Goal: Task Accomplishment & Management: Manage account settings

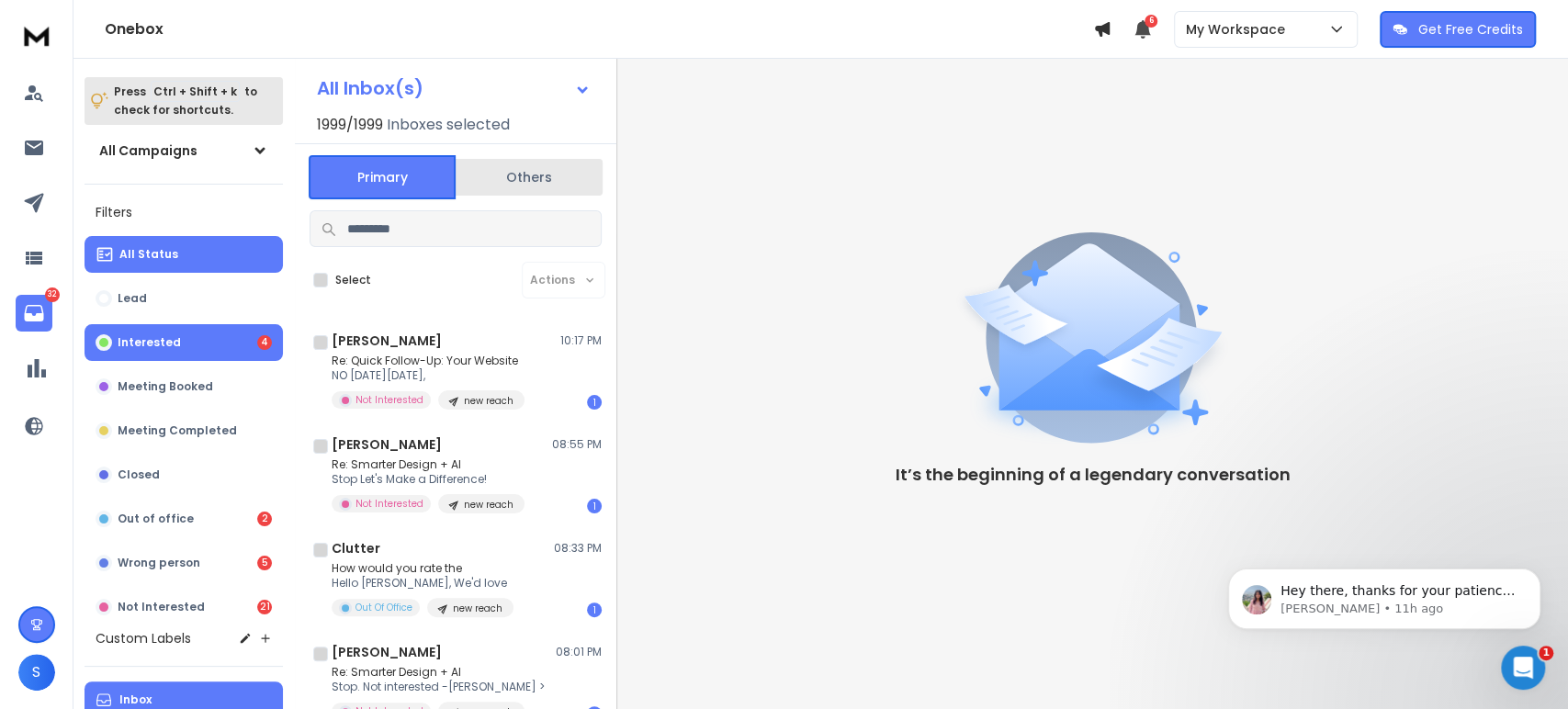
click at [194, 355] on button "Interested 4" at bounding box center [183, 342] width 198 height 36
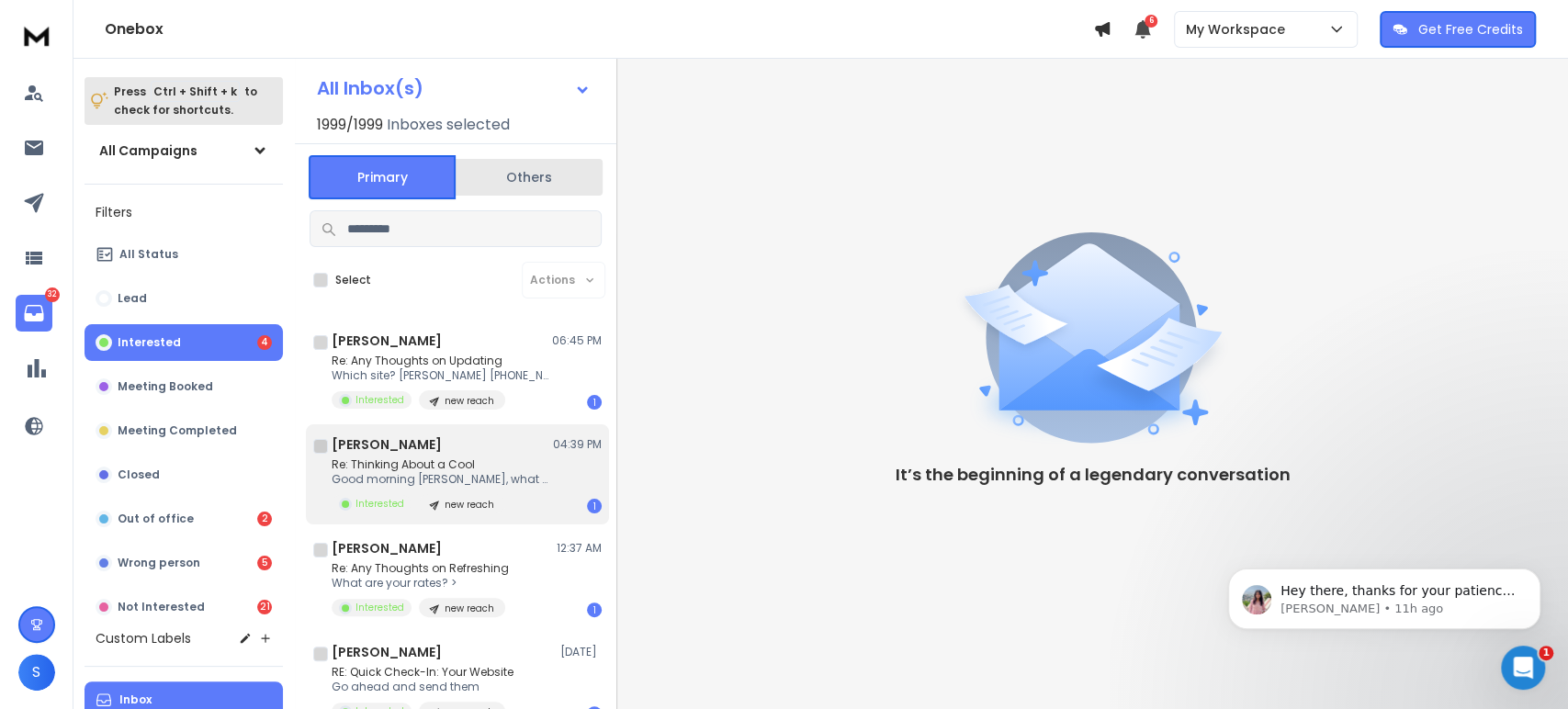
scroll to position [102, 0]
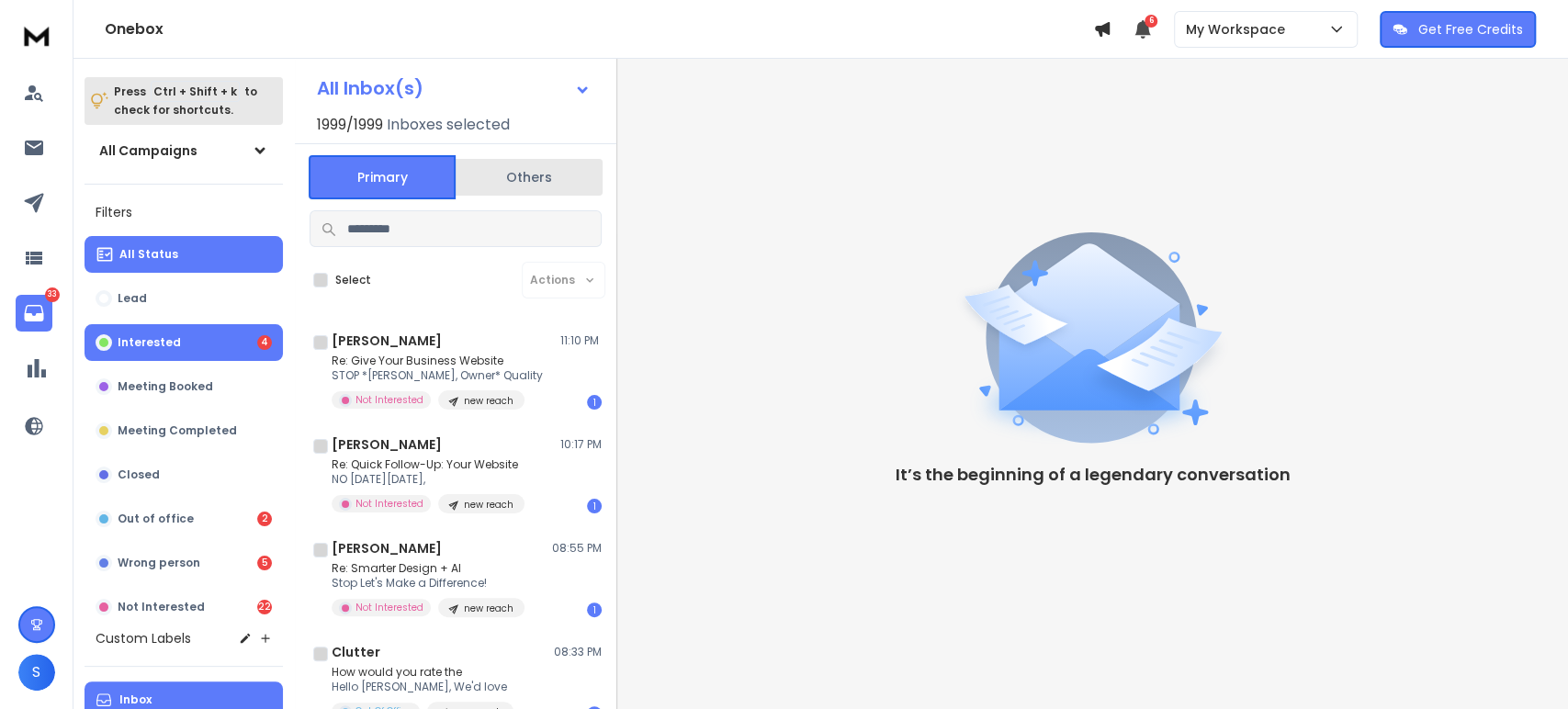
click at [147, 342] on p "Interested" at bounding box center [149, 342] width 63 height 15
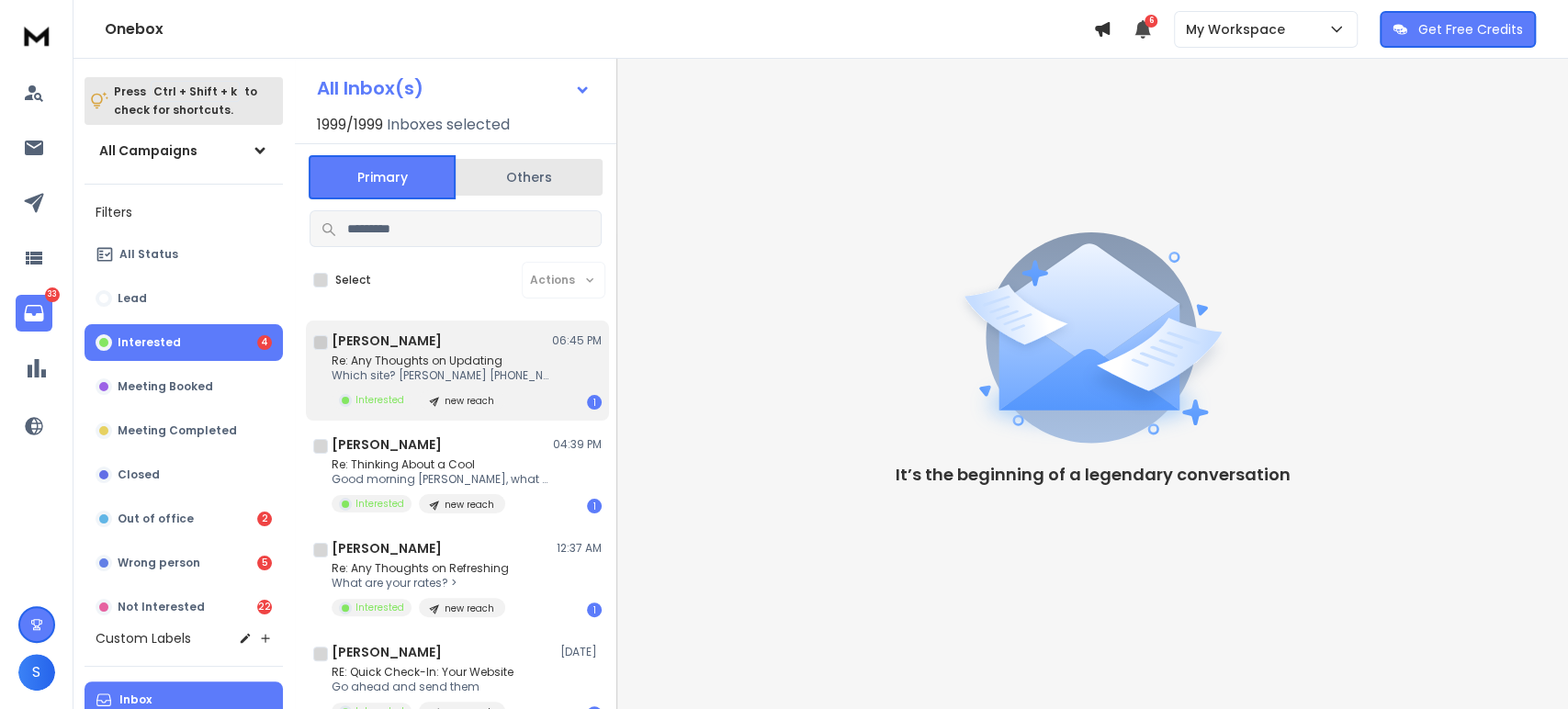
click at [393, 357] on p "Re: Any Thoughts on Updating" at bounding box center [441, 361] width 221 height 15
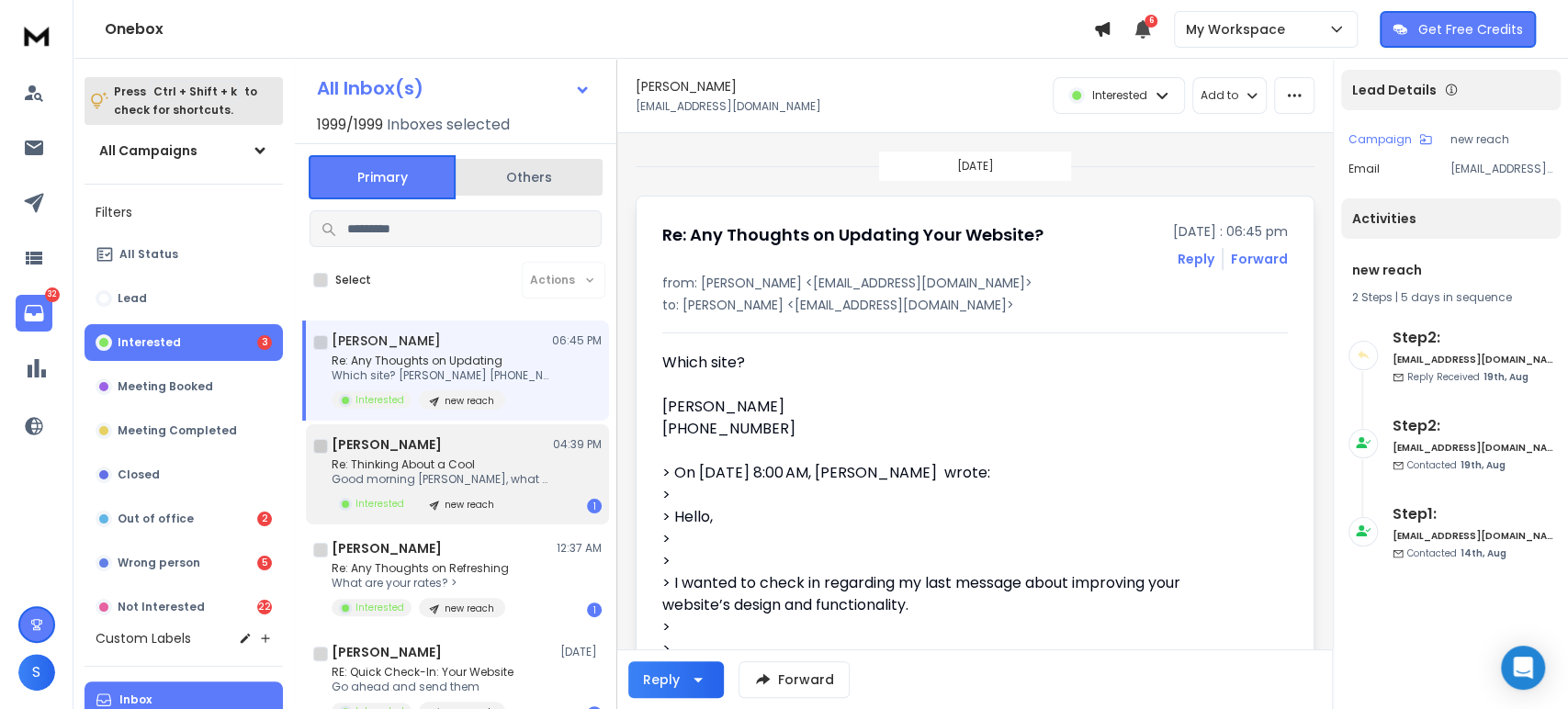
click at [415, 454] on div "Harold Anderson 04:39 PM Re: Thinking About a Cool Good morning Lucy, what does…" at bounding box center [466, 475] width 270 height 78
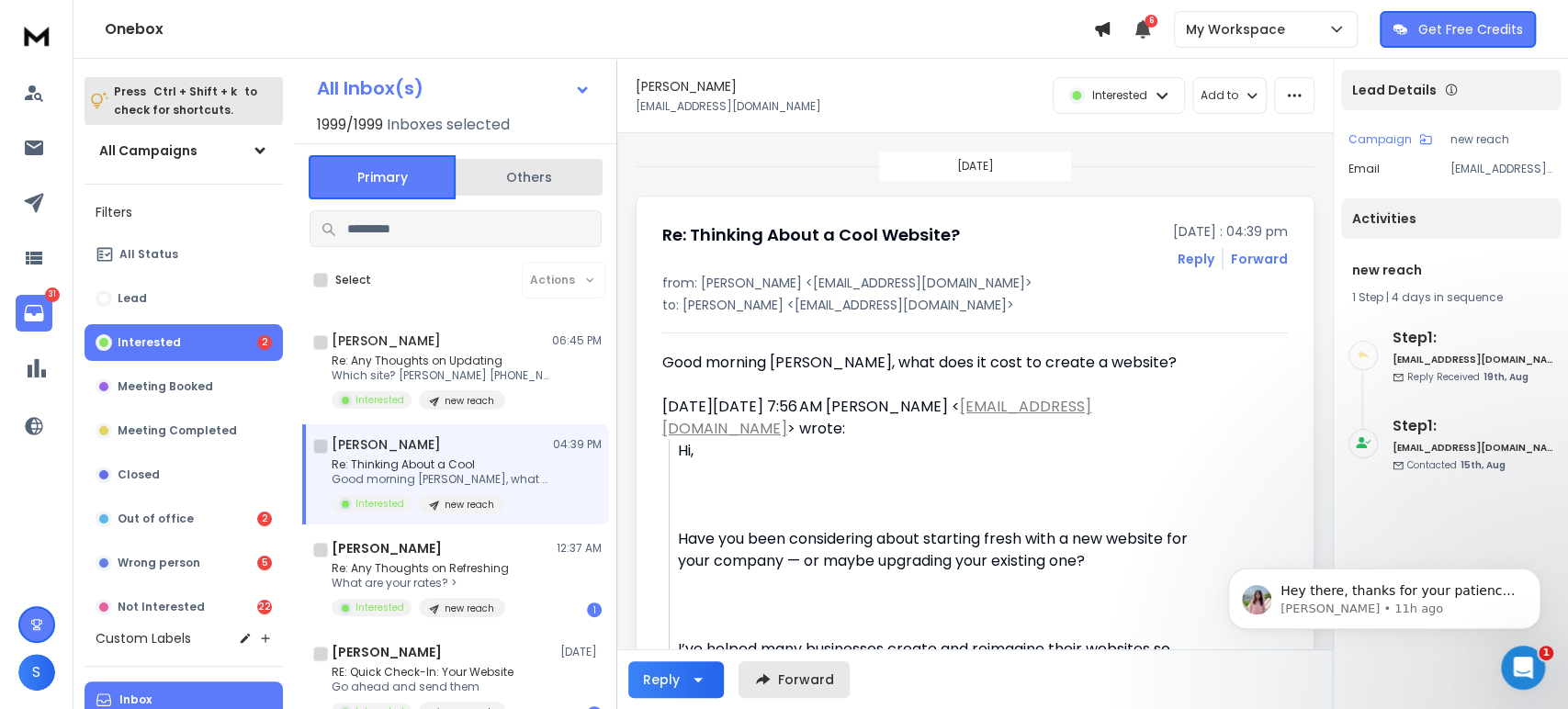
click at [786, 693] on button "Forward" at bounding box center [794, 679] width 111 height 36
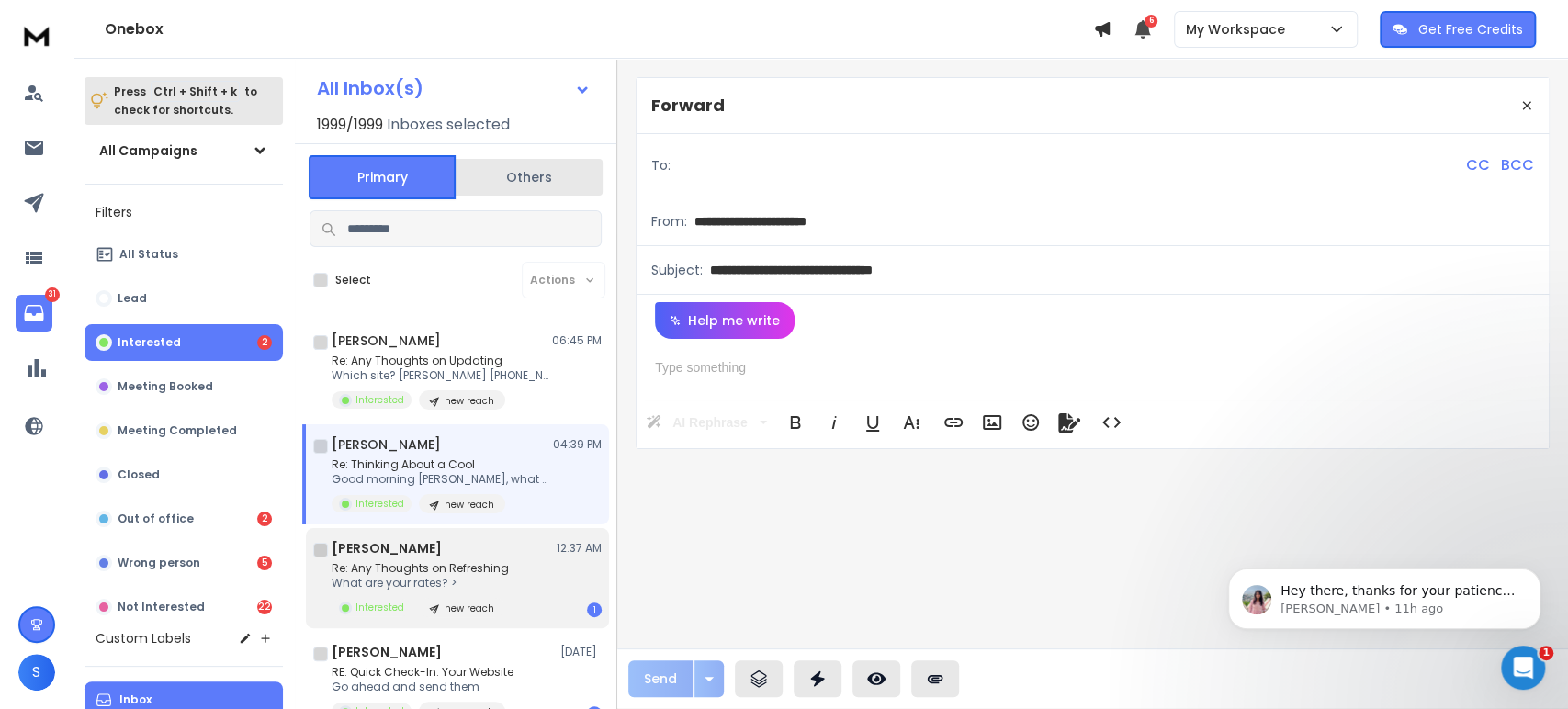
click at [422, 561] on p "Re: Any Thoughts on Refreshing" at bounding box center [420, 569] width 178 height 15
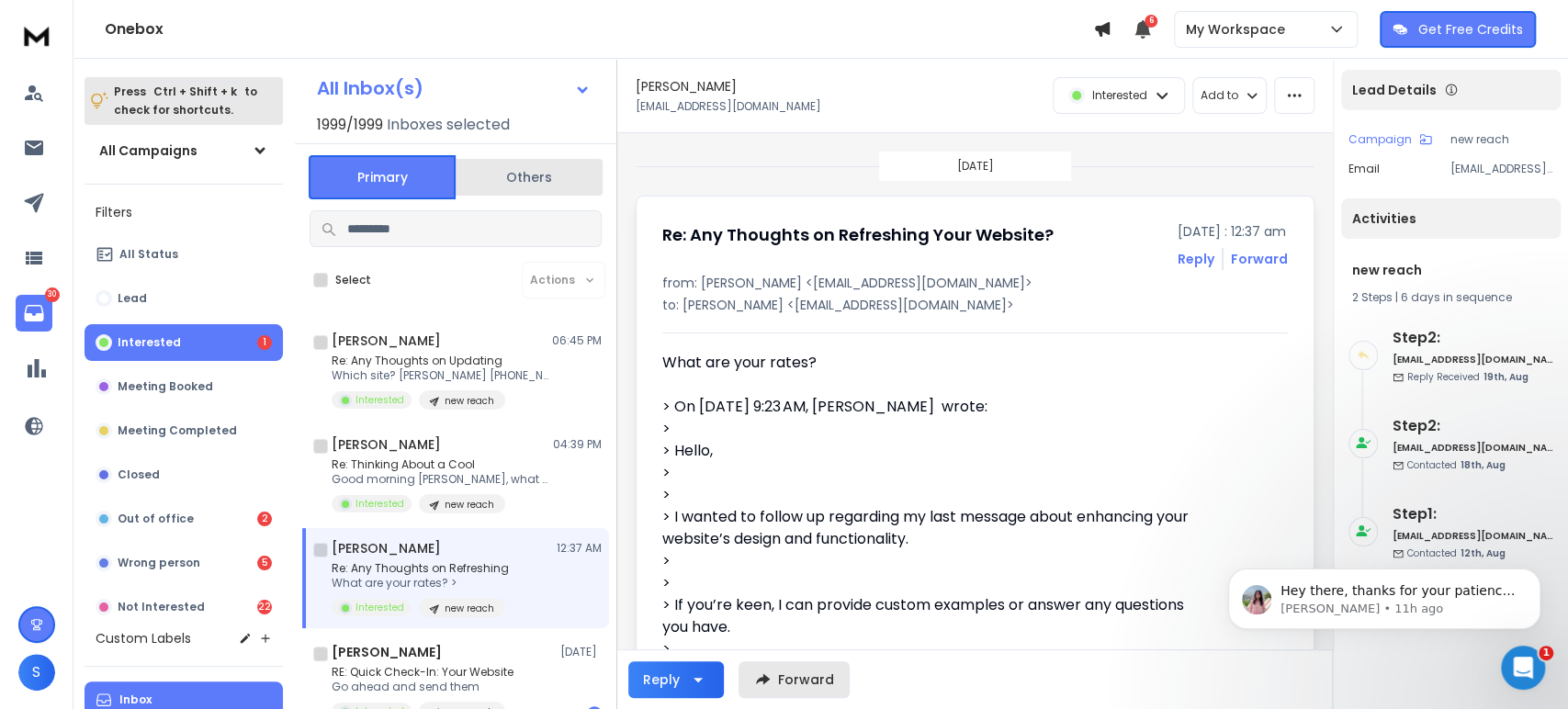
click at [786, 688] on button "Forward" at bounding box center [794, 679] width 111 height 36
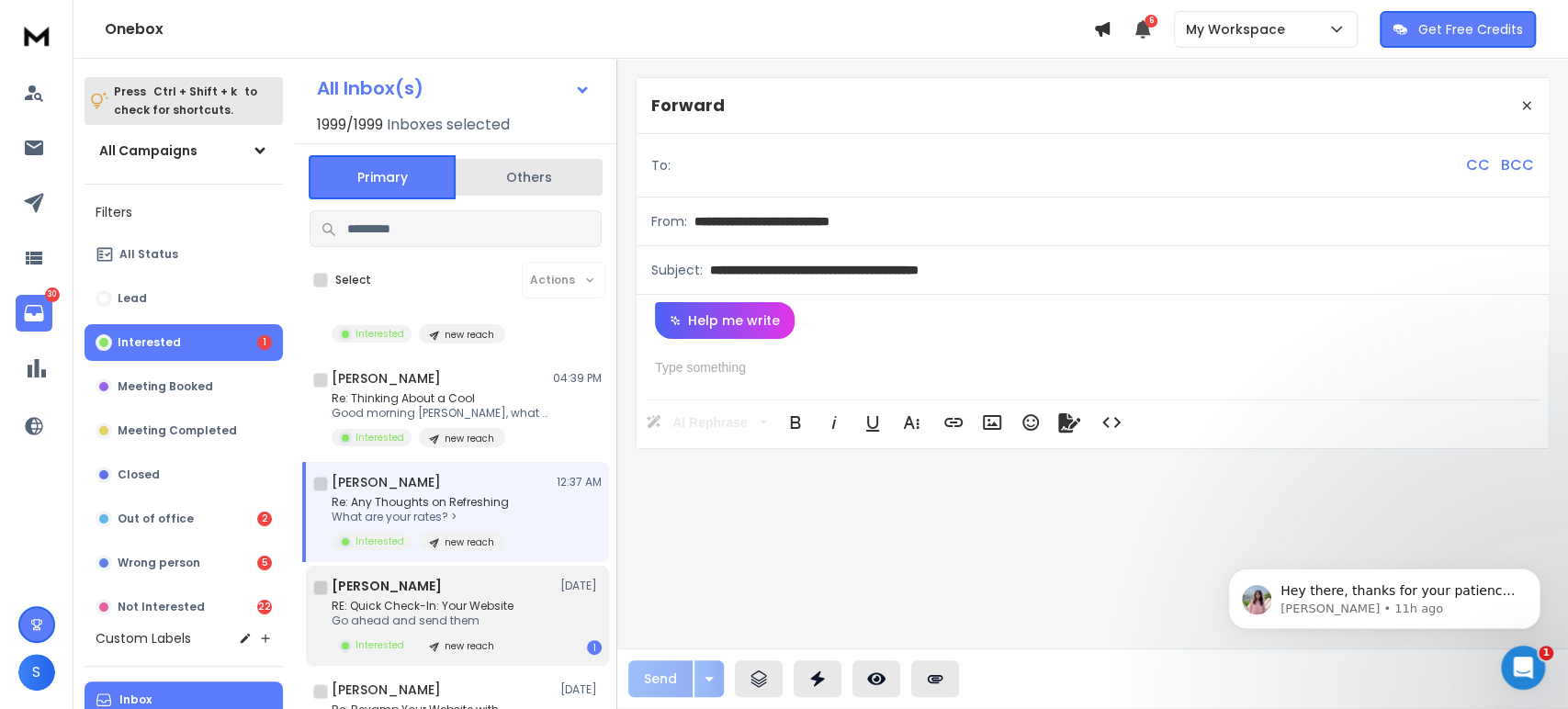
scroll to position [133, 0]
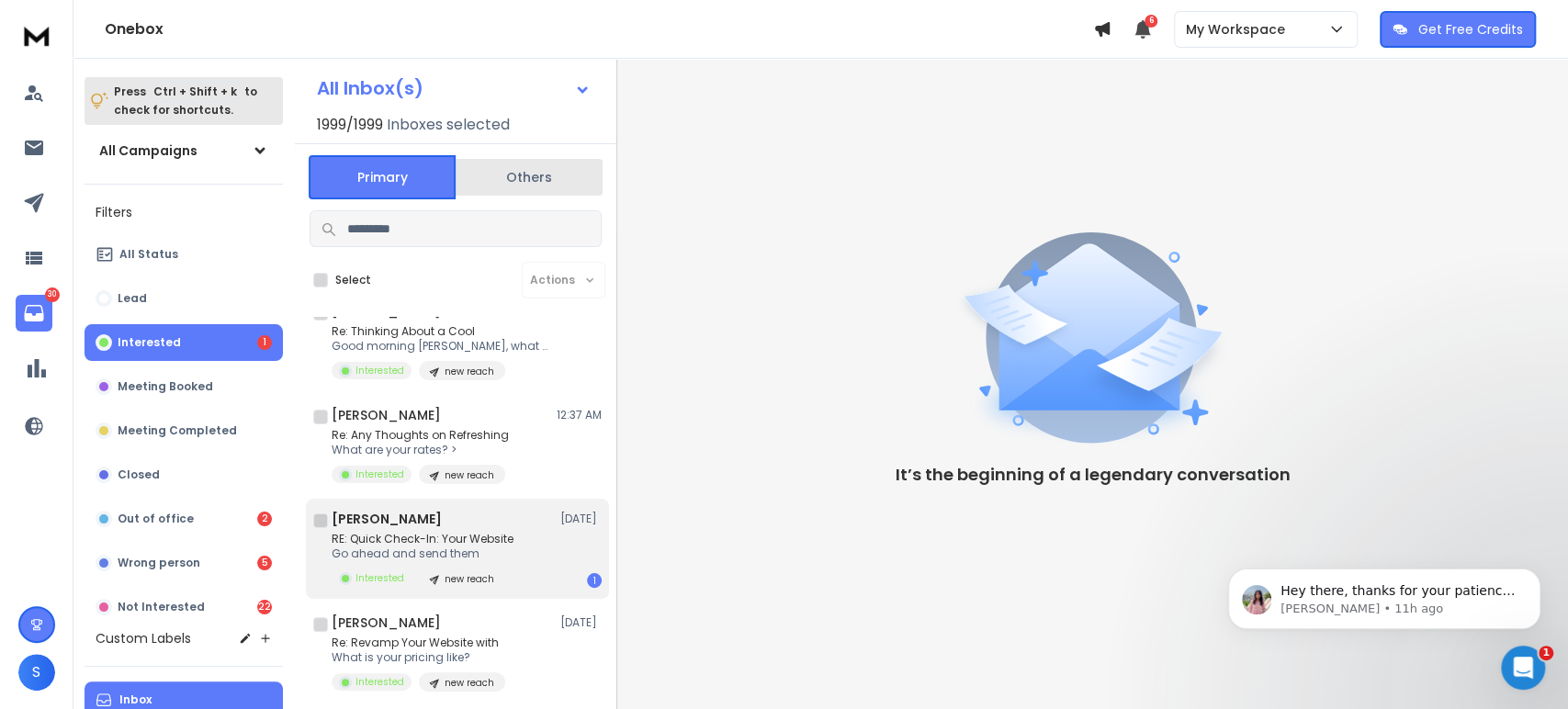
click at [476, 542] on p "RE: Quick Check-In: Your Website" at bounding box center [422, 540] width 181 height 15
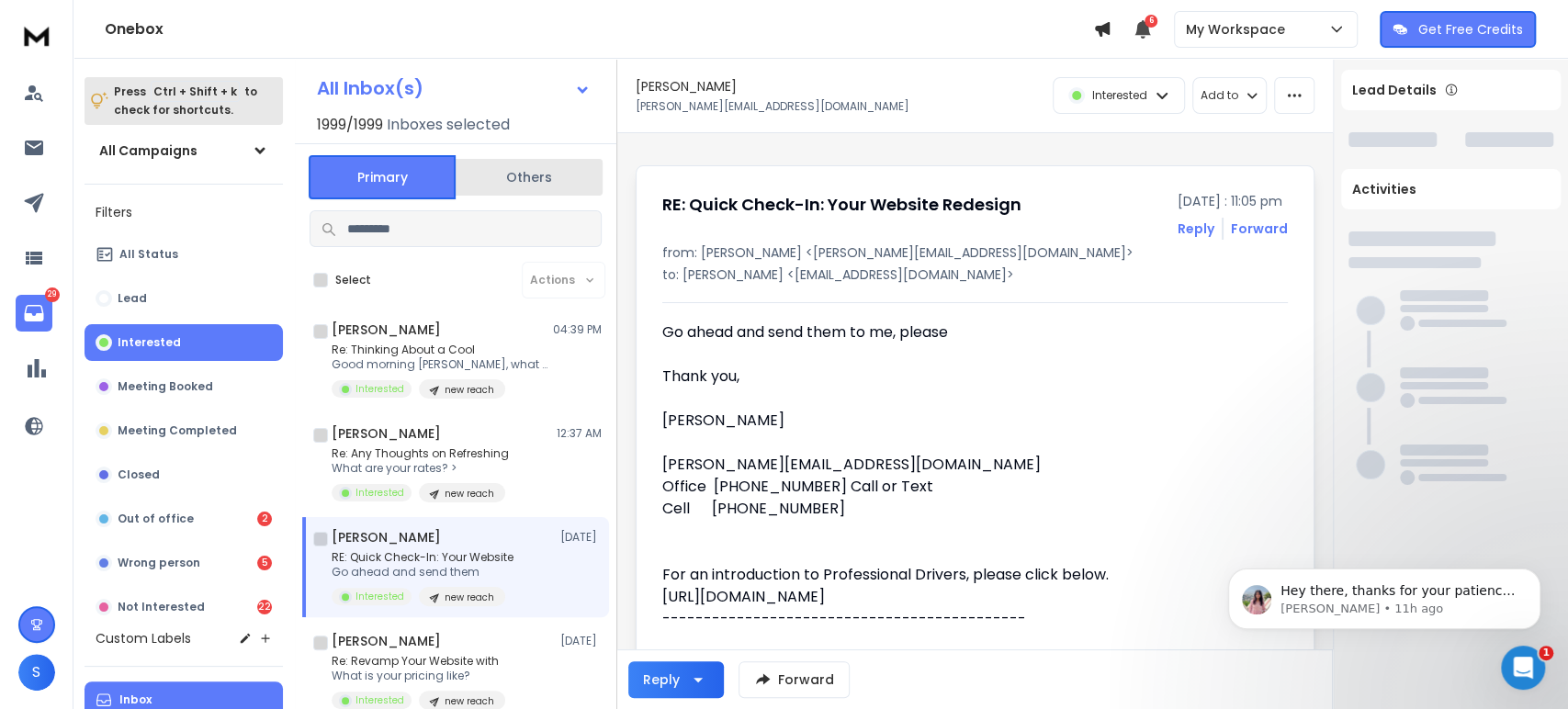
scroll to position [0, 0]
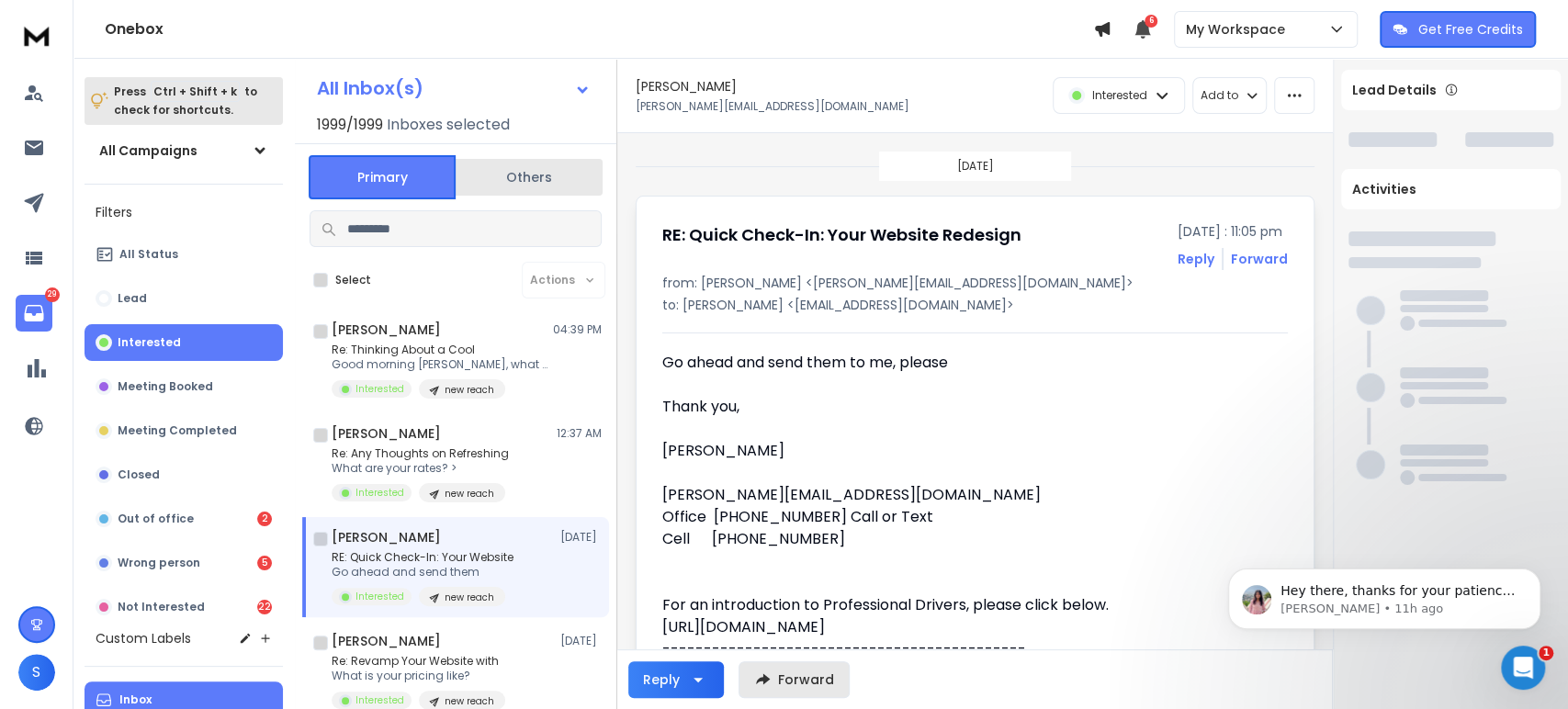
click at [784, 677] on button "Forward" at bounding box center [794, 679] width 111 height 36
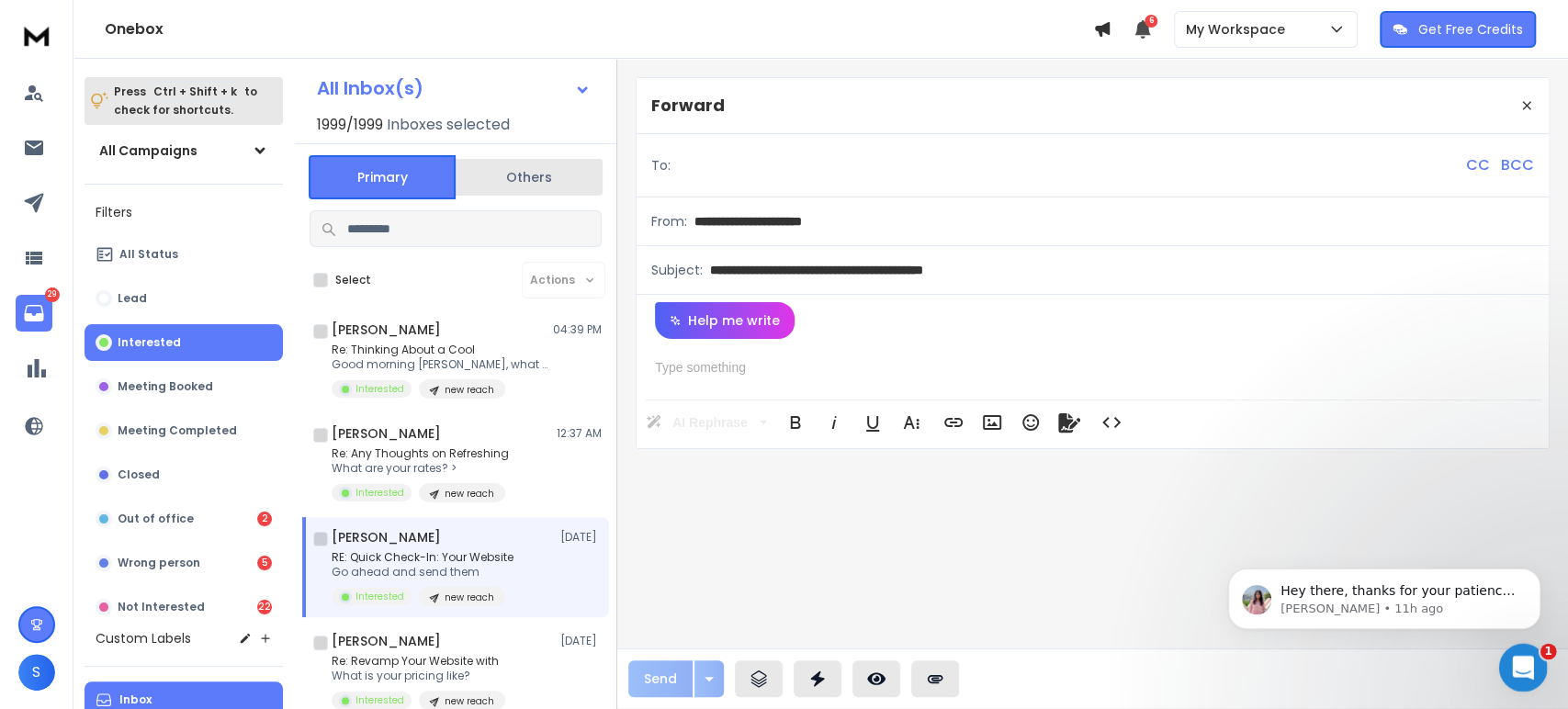
click at [1524, 662] on icon "Open Intercom Messenger" at bounding box center [1521, 665] width 31 height 31
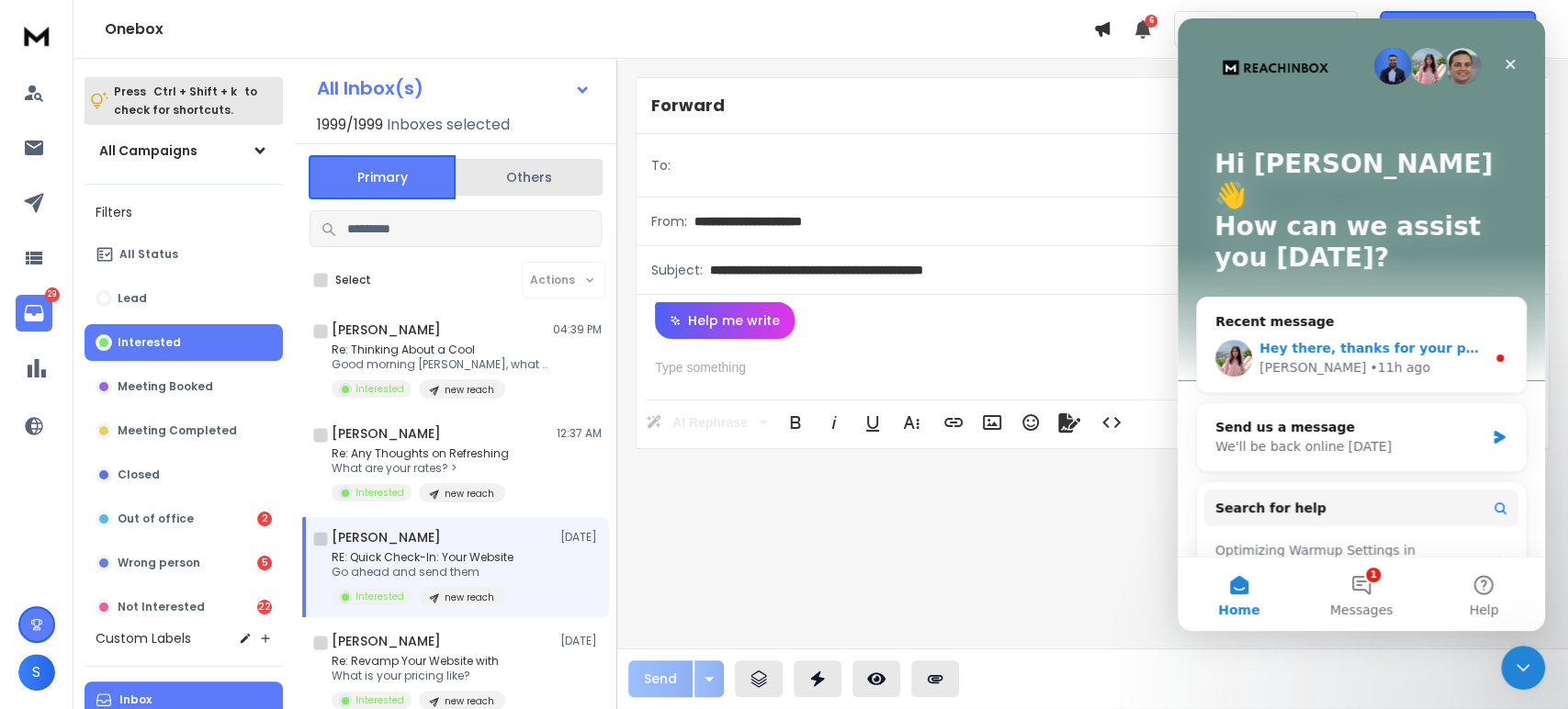
click at [1371, 358] on div "Lakshita • 11h ago" at bounding box center [1373, 368] width 226 height 20
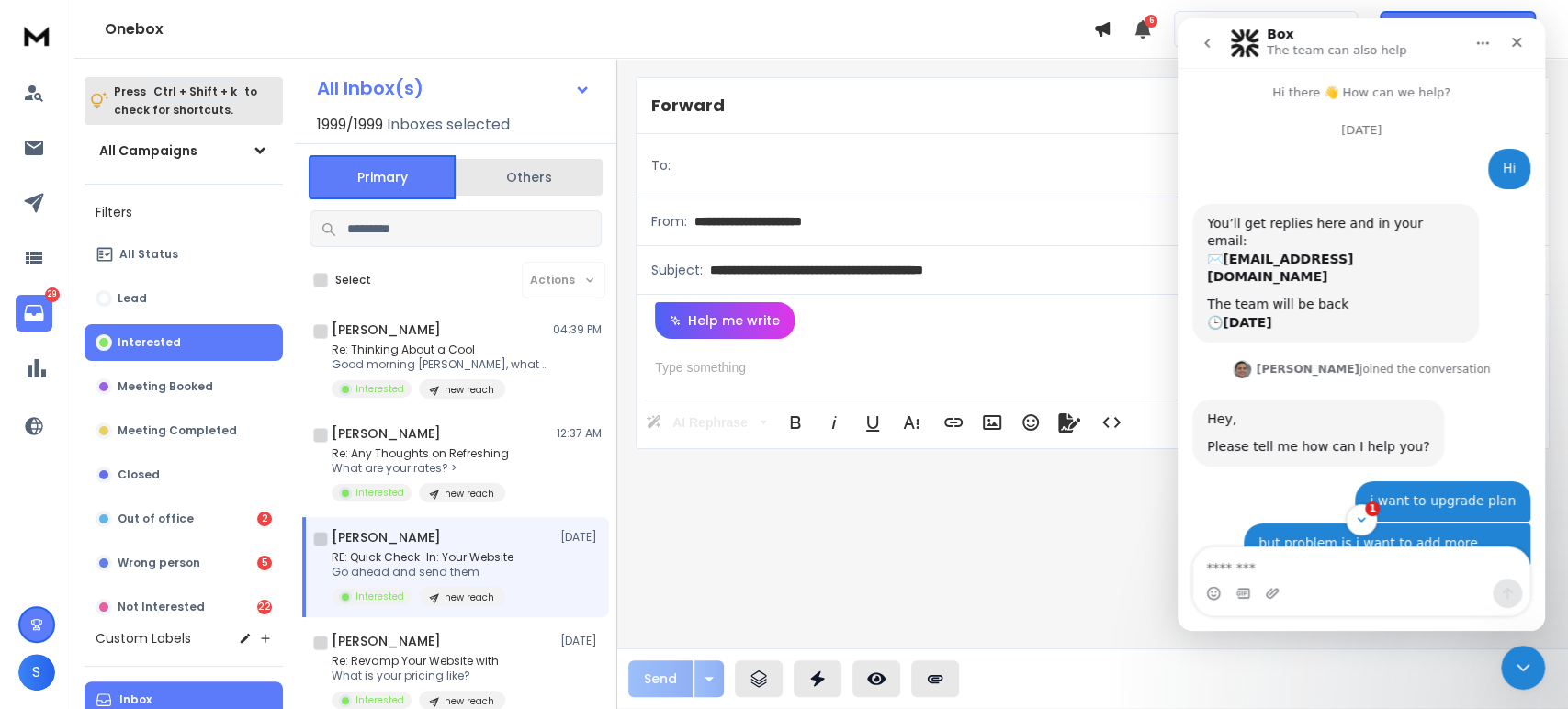
scroll to position [79, 0]
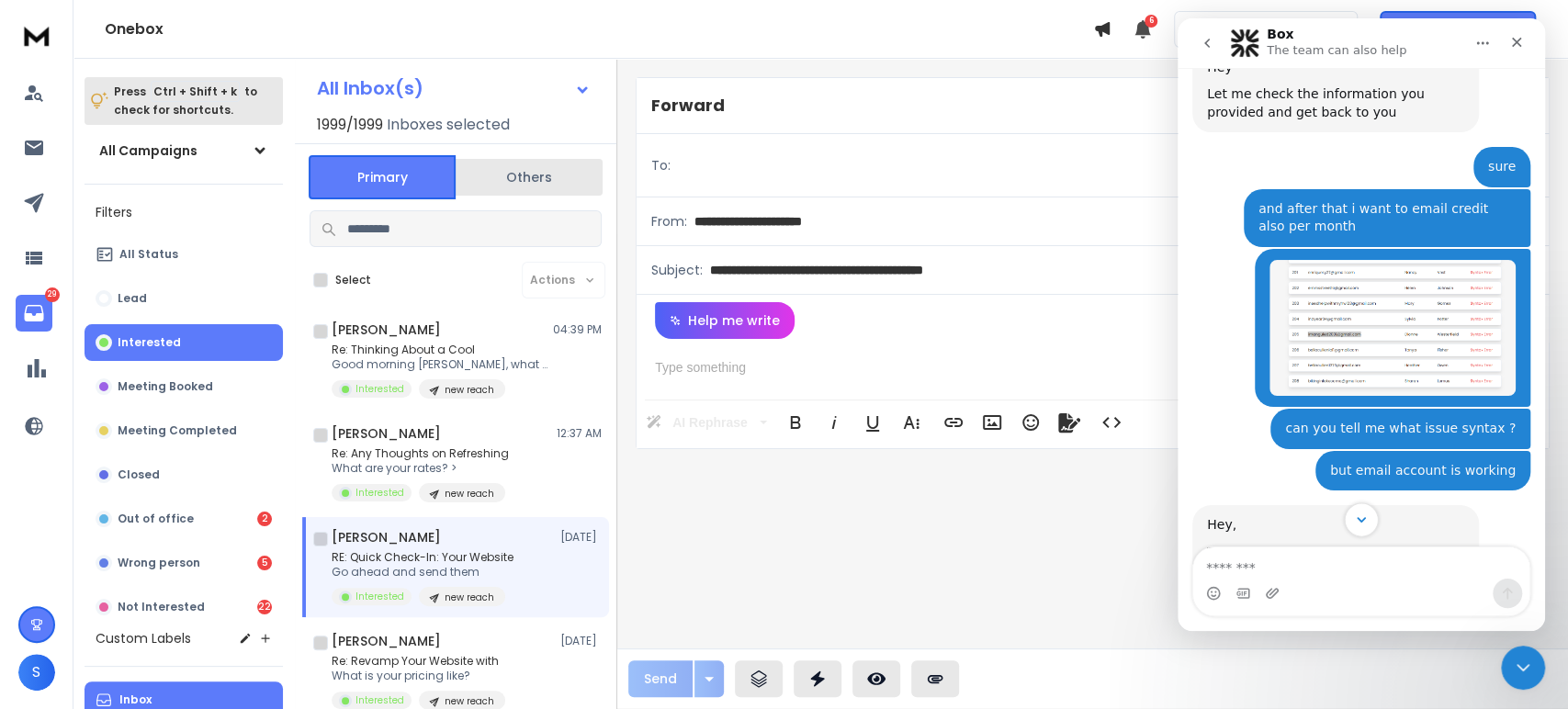
click at [1347, 517] on button "Scroll to bottom" at bounding box center [1360, 519] width 34 height 34
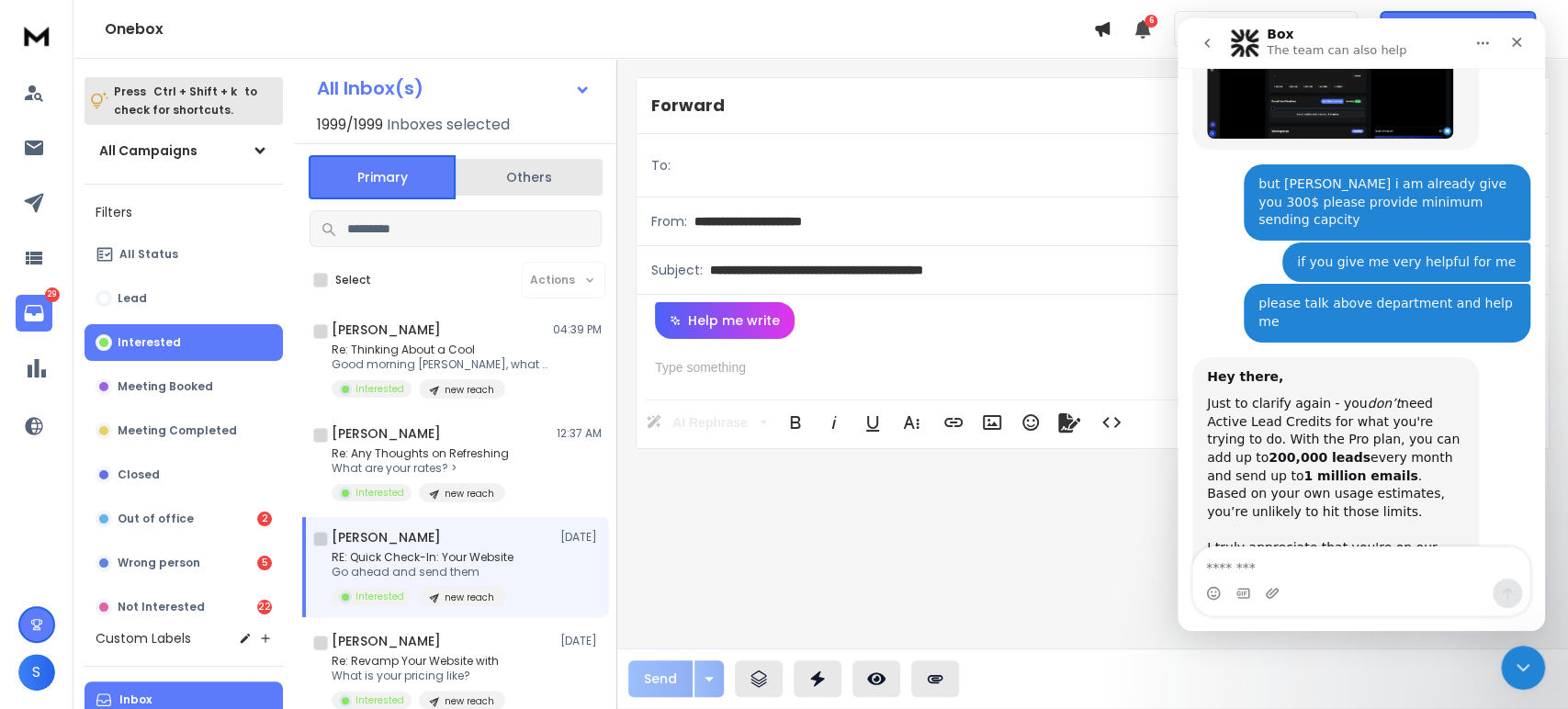
scroll to position [15631, 0]
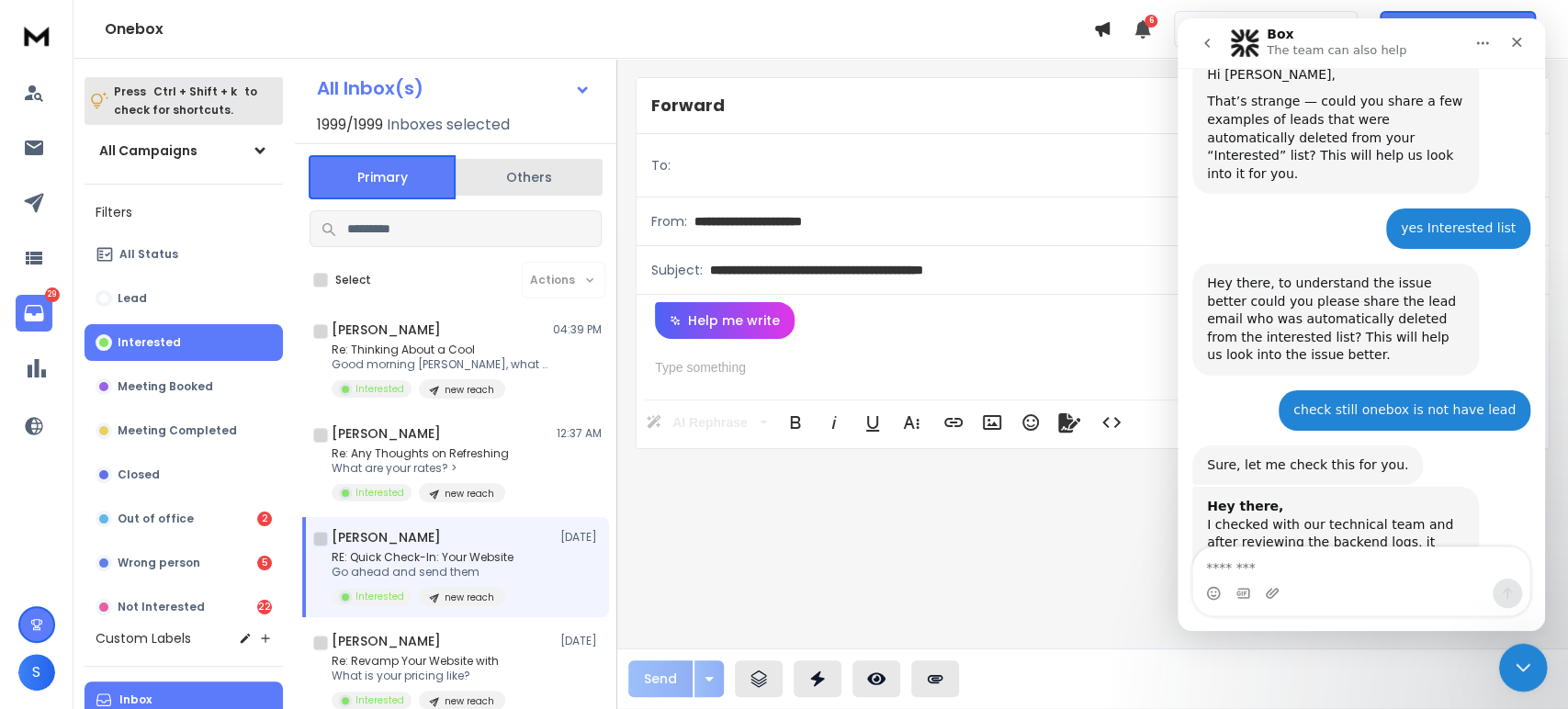
drag, startPoint x: 1507, startPoint y: 660, endPoint x: 1697, endPoint y: 1069, distance: 451.0
click at [1503, 659] on div "Close Intercom Messenger" at bounding box center [1520, 664] width 44 height 44
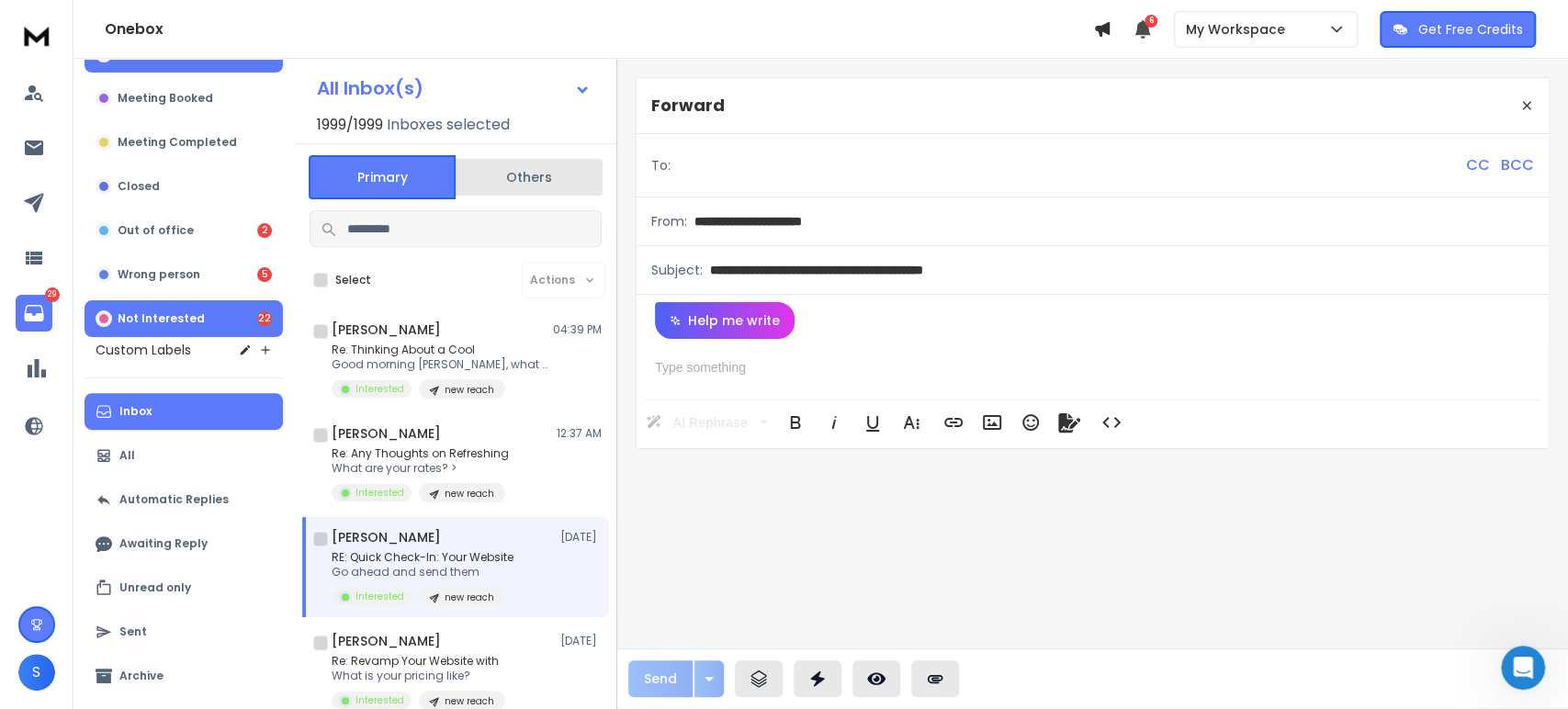
scroll to position [0, 0]
click at [219, 306] on button "Not Interested 22" at bounding box center [183, 318] width 198 height 36
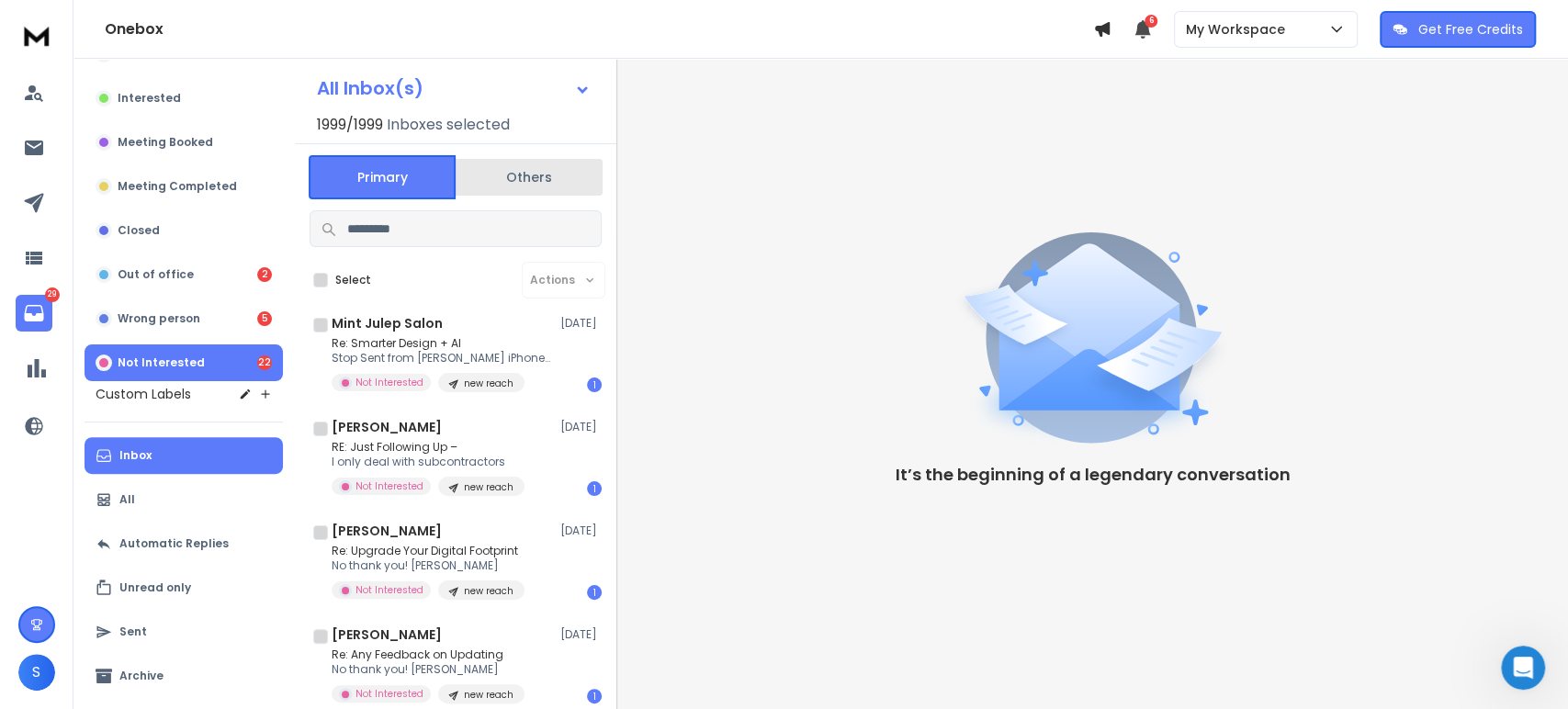
scroll to position [510, 0]
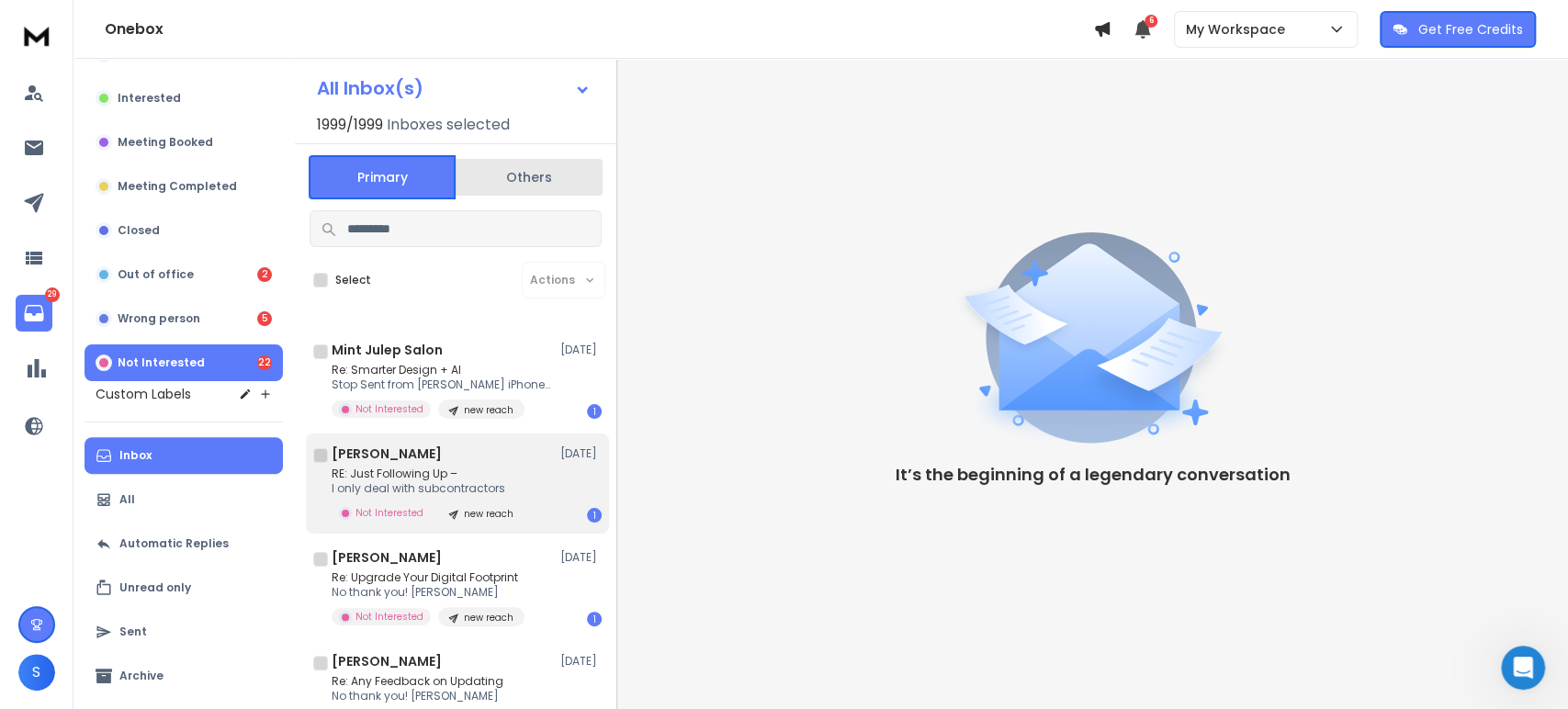
click at [482, 467] on p "RE: Just Following Up –" at bounding box center [427, 475] width 193 height 15
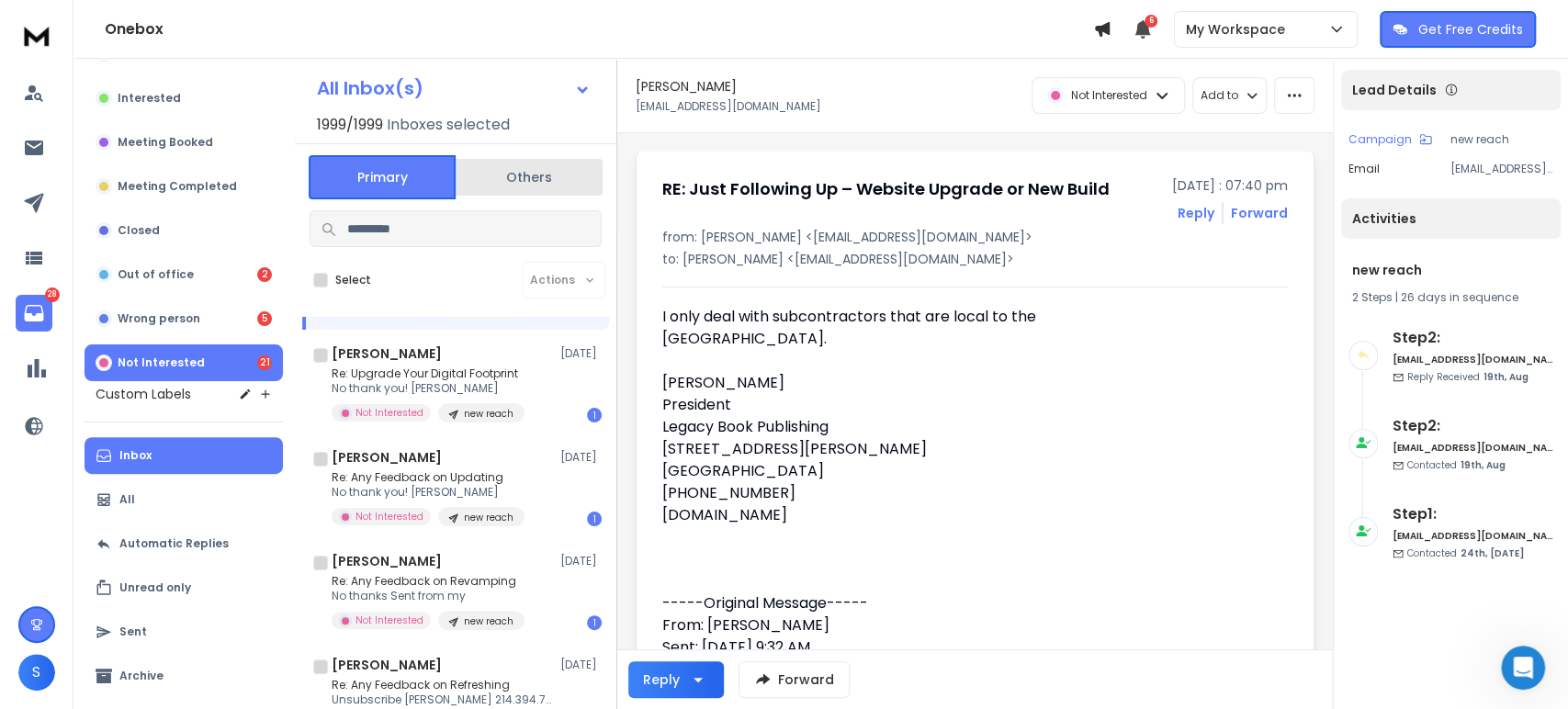
scroll to position [0, 0]
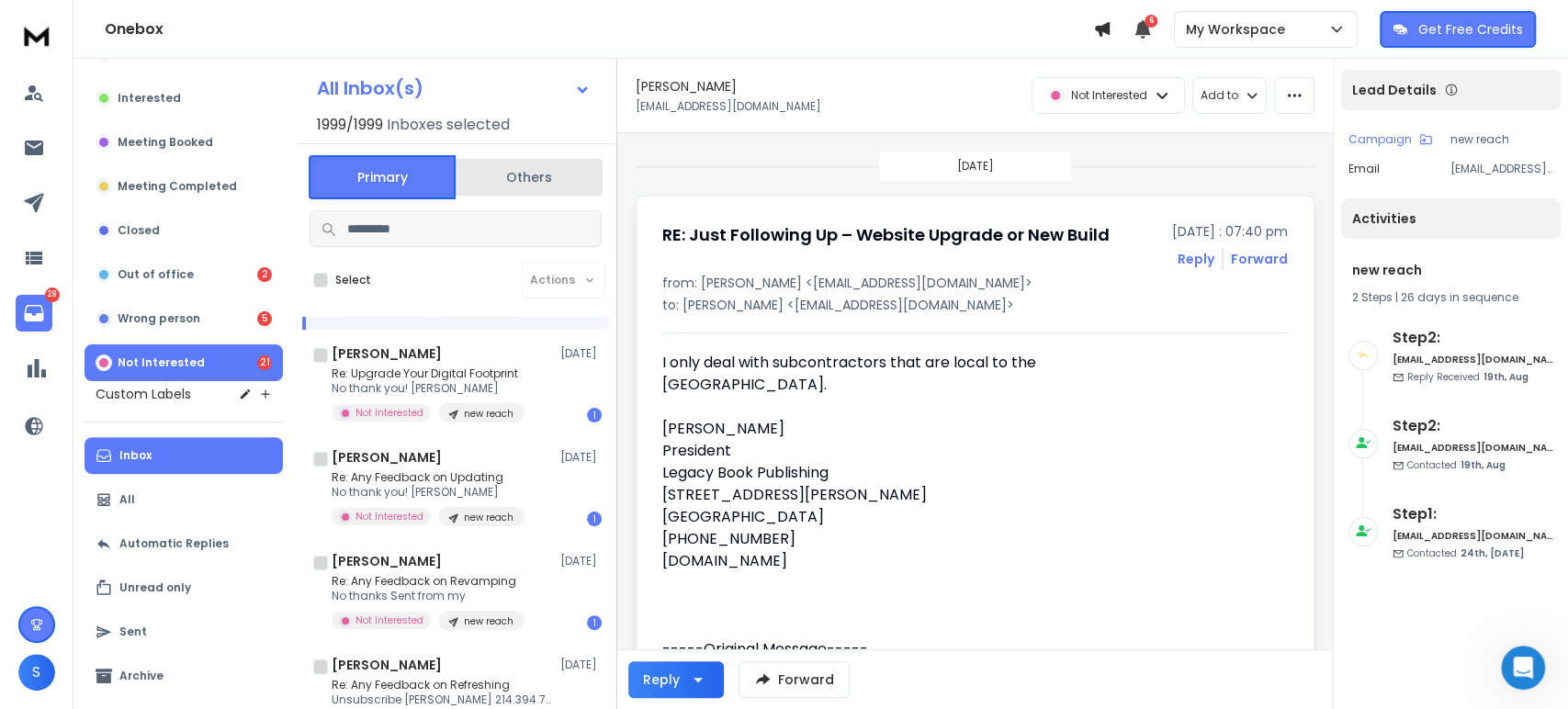
drag, startPoint x: 801, startPoint y: 284, endPoint x: 1022, endPoint y: 288, distance: 221.0
click at [1022, 288] on p "from: Gabriel Vaughn <legacypublishing@earthlink.net>" at bounding box center [975, 283] width 625 height 19
copy p "<legacypublishing@earthlink.net>"
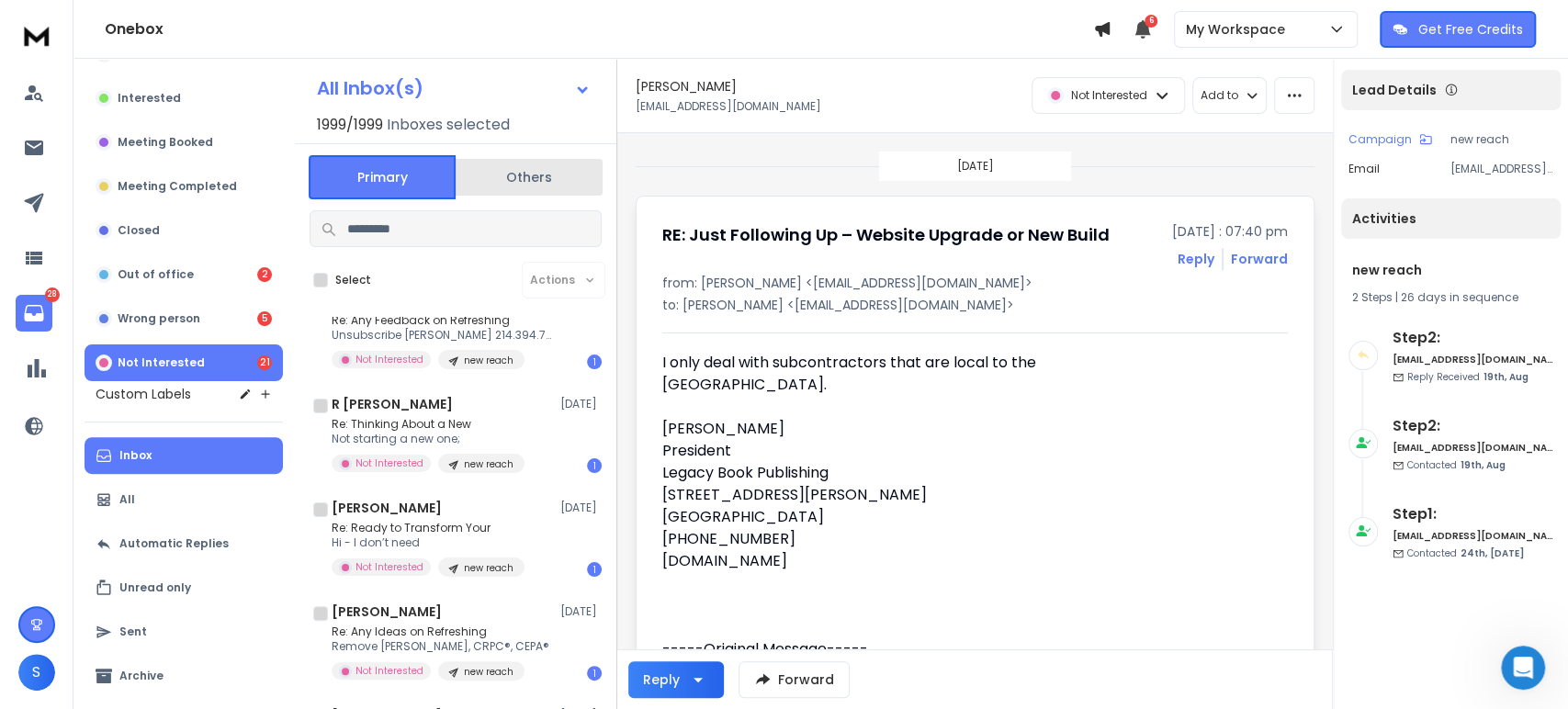
scroll to position [1122, 0]
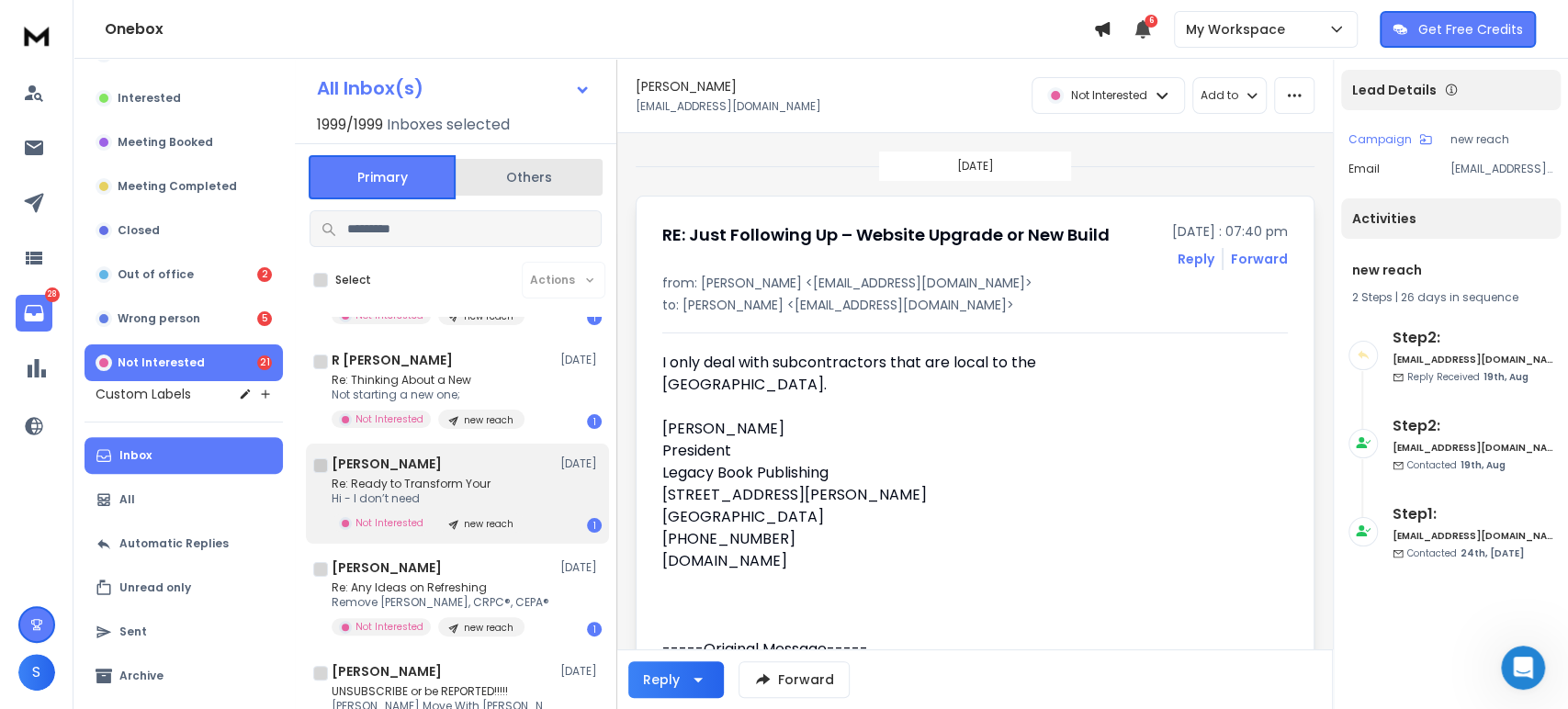
click at [509, 491] on p "Hi - I don’t need" at bounding box center [427, 499] width 193 height 15
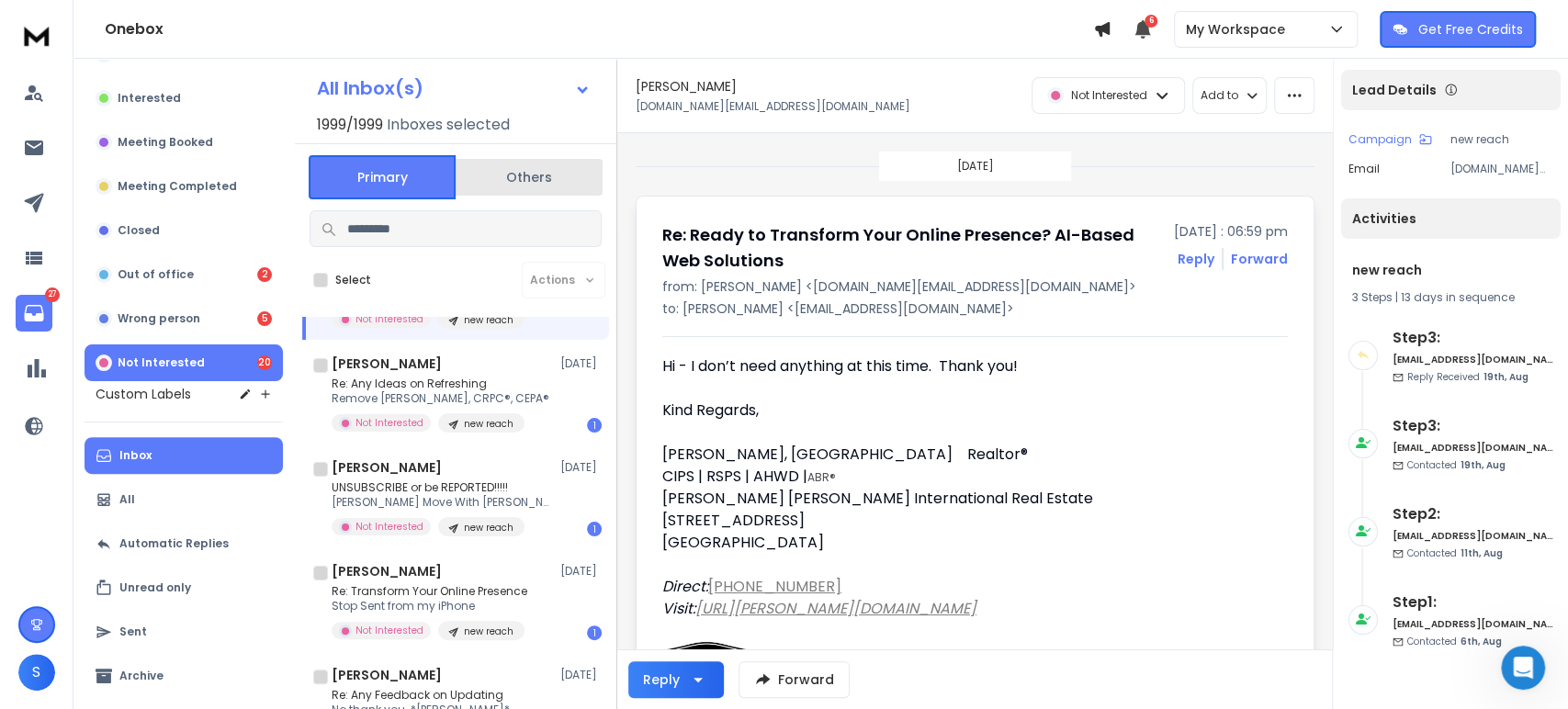
scroll to position [1428, 0]
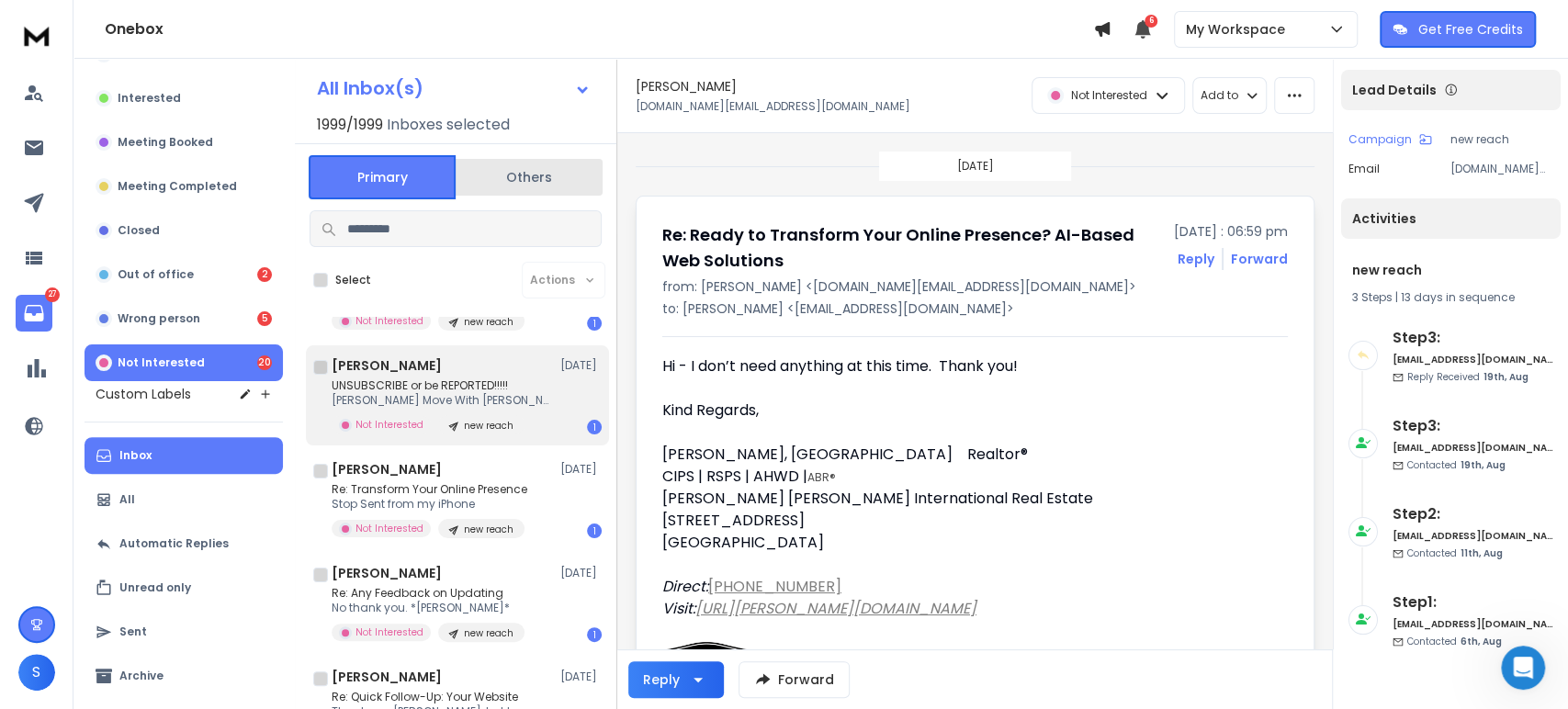
click at [514, 392] on p "UNSUBSCRIBE or be REPORTED!!!!!" at bounding box center [441, 386] width 221 height 15
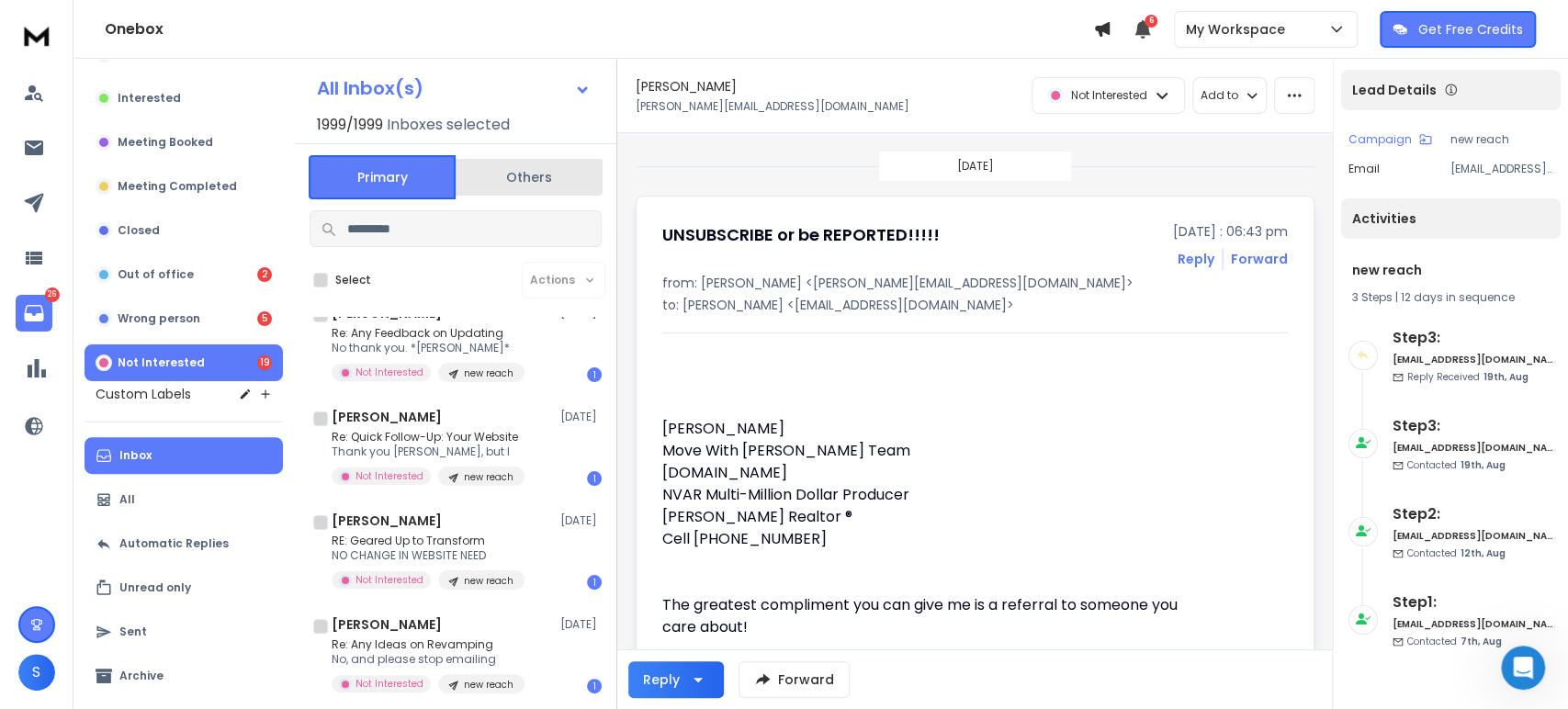
scroll to position [1734, 0]
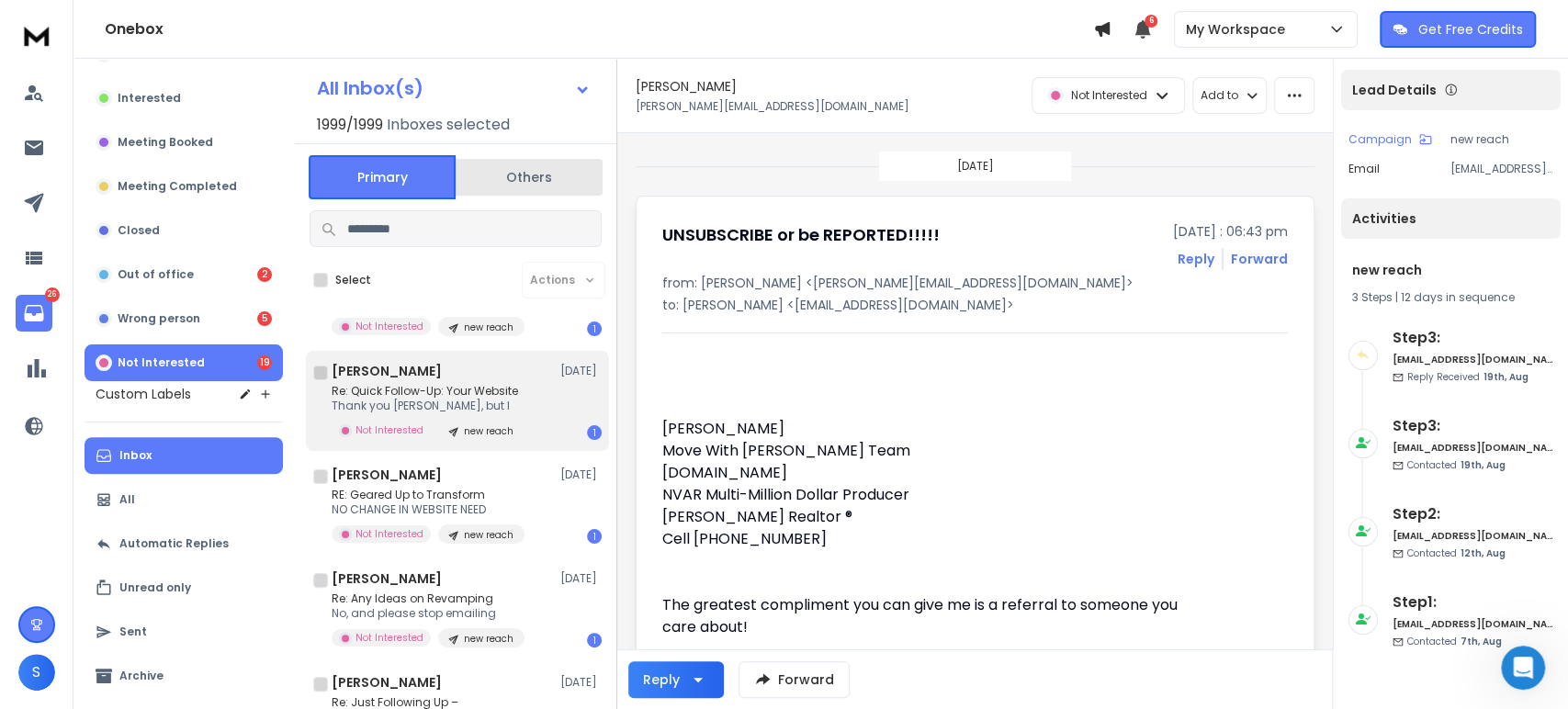
click at [507, 400] on p "Thank you [PERSON_NAME], but I" at bounding box center [427, 406] width 193 height 15
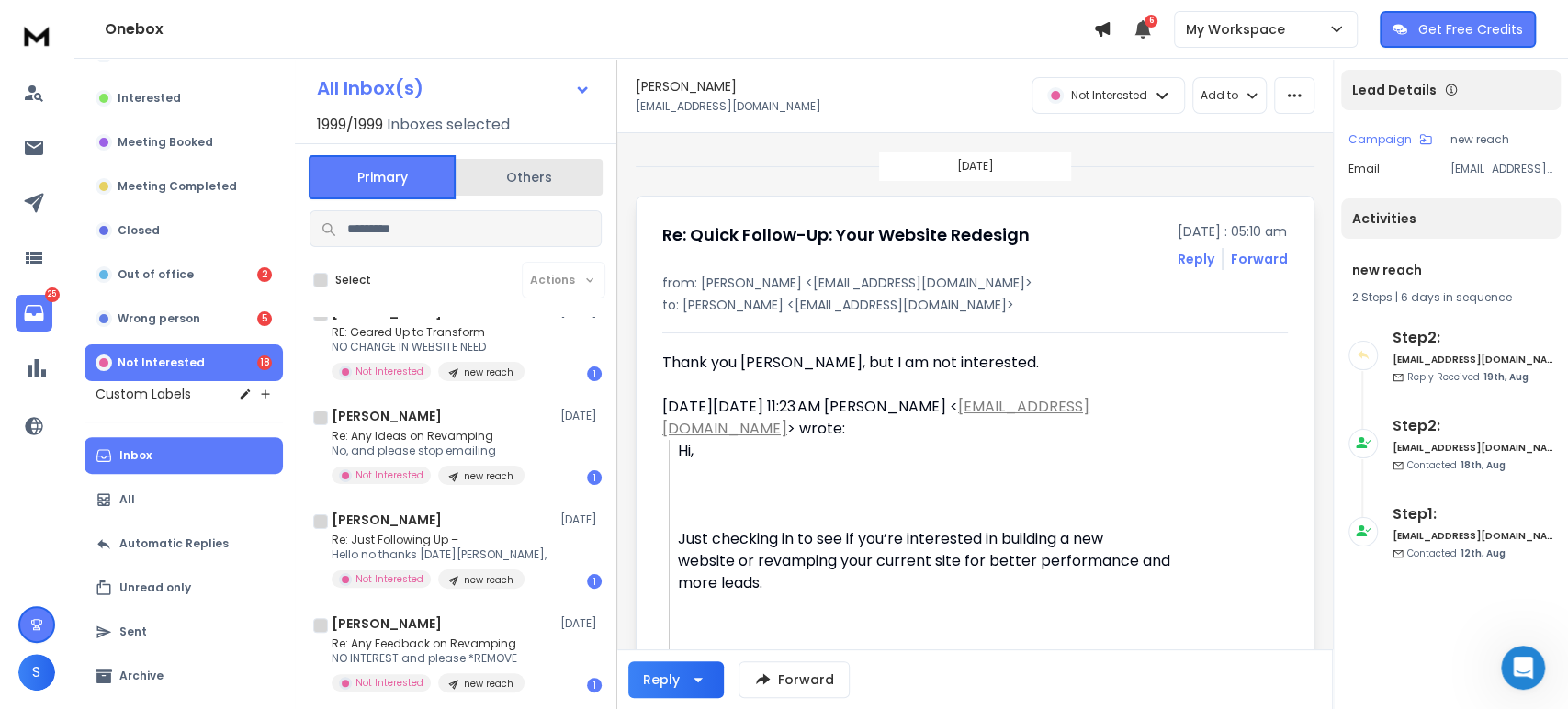
scroll to position [1939, 0]
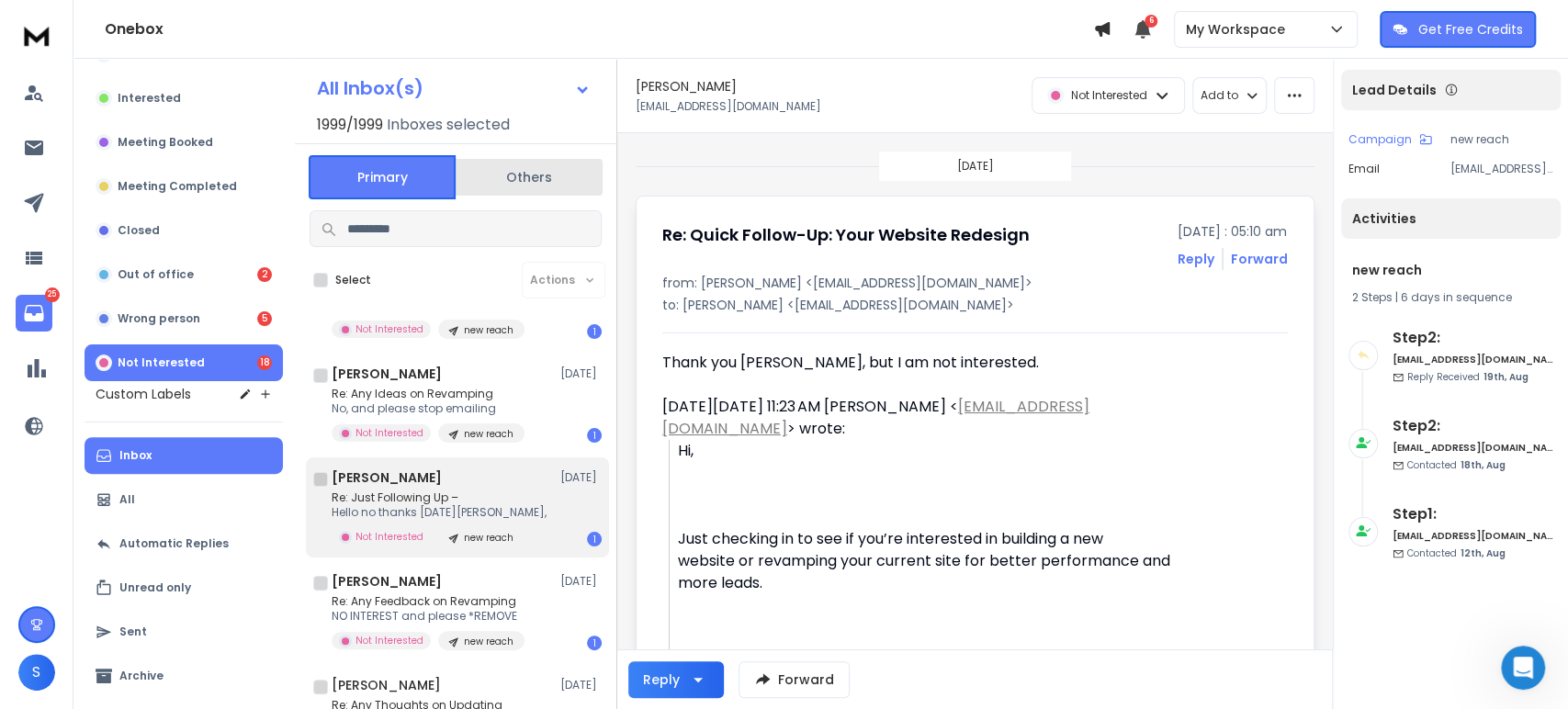
click at [522, 487] on div "Claire Broderick 18 Aug Re: Just Following Up – Hello no thanks On Mon, Not Int…" at bounding box center [466, 508] width 270 height 78
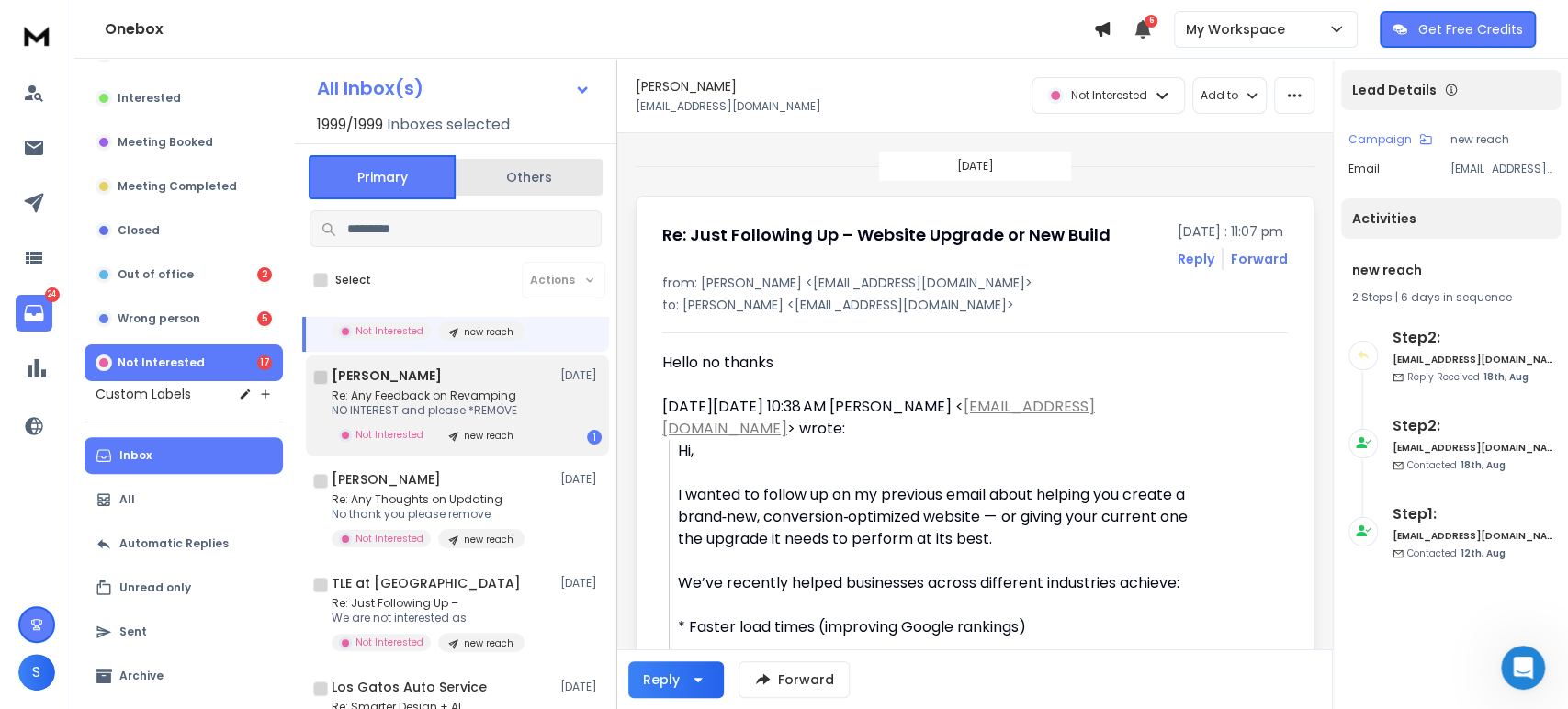
scroll to position [2245, 0]
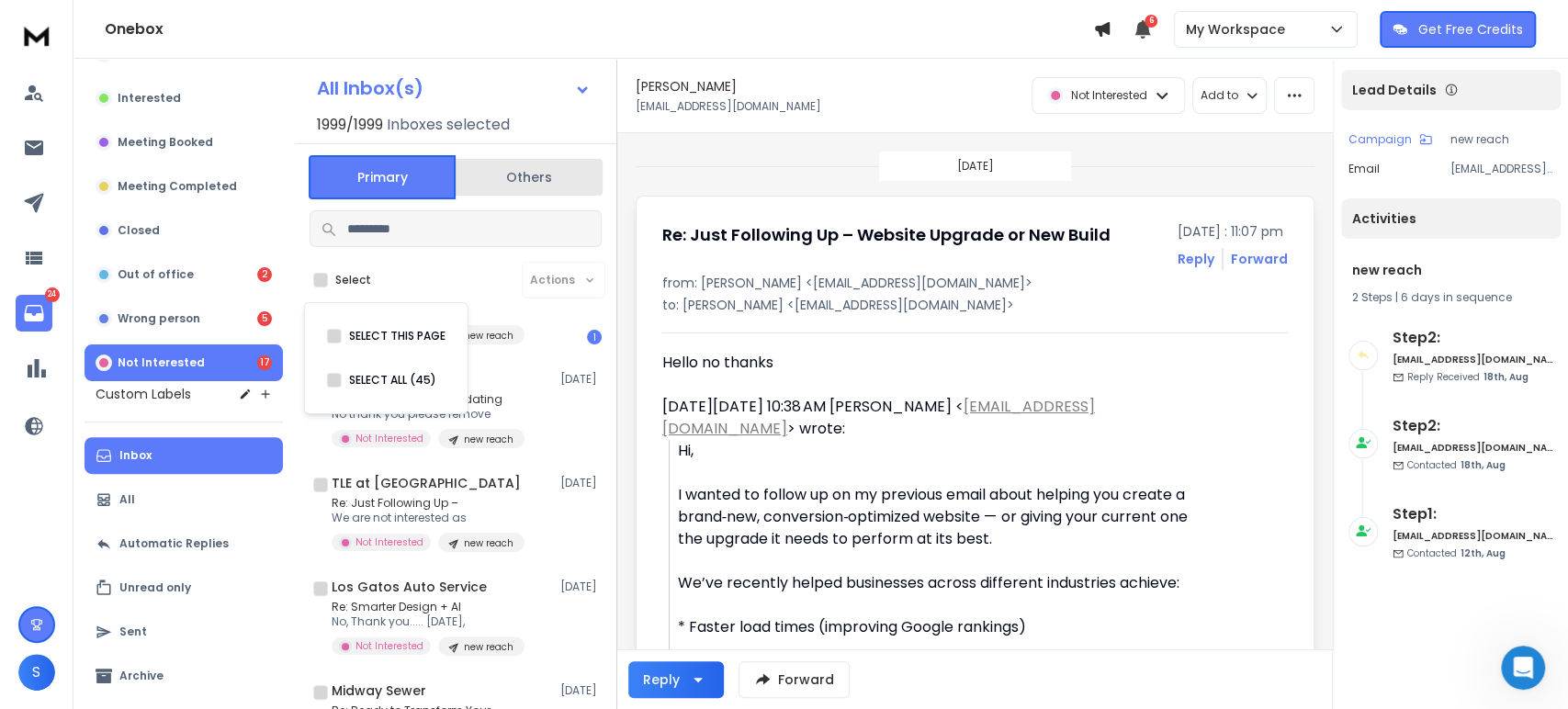
click at [338, 382] on button "SELECT THIS PAGE" at bounding box center [334, 381] width 15 height 15
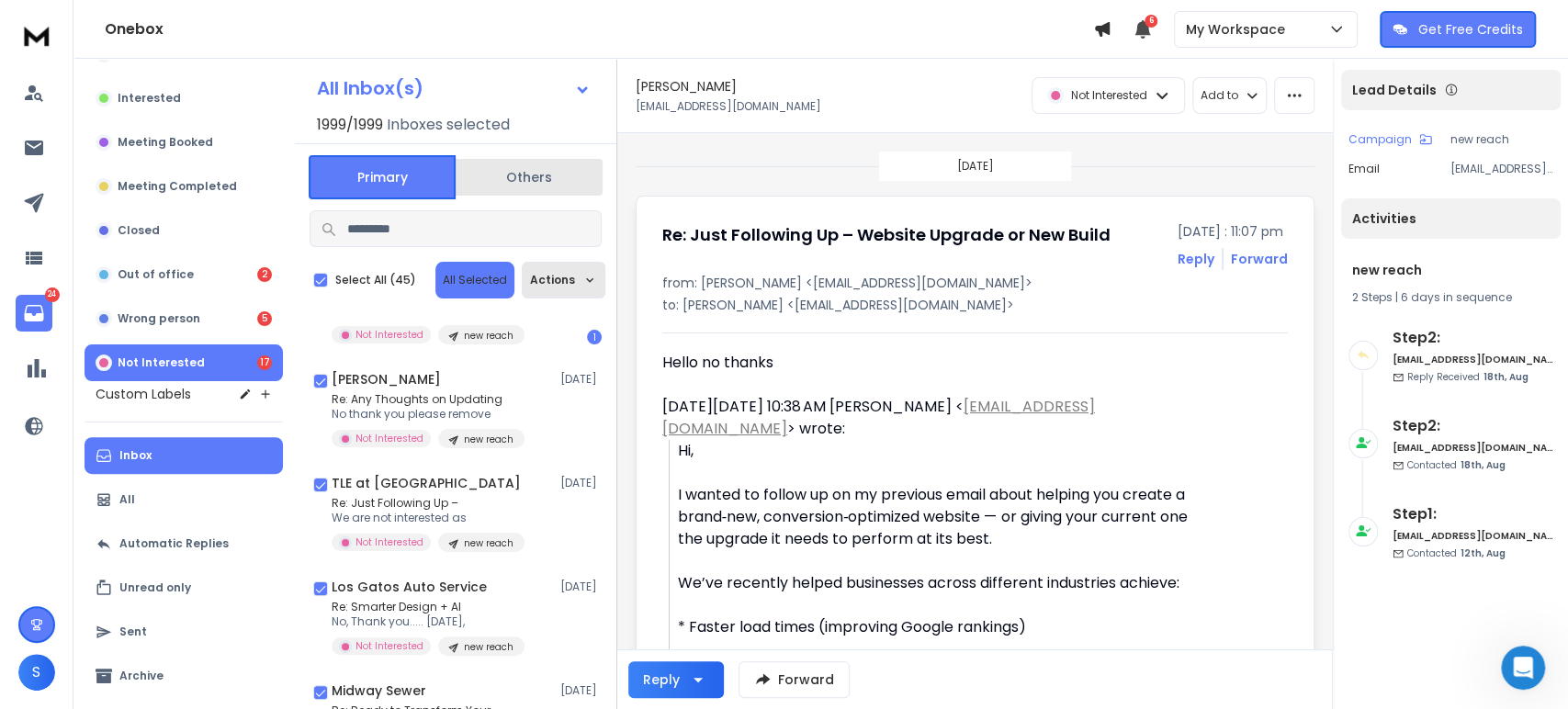
click at [573, 292] on button "Actions" at bounding box center [564, 279] width 84 height 36
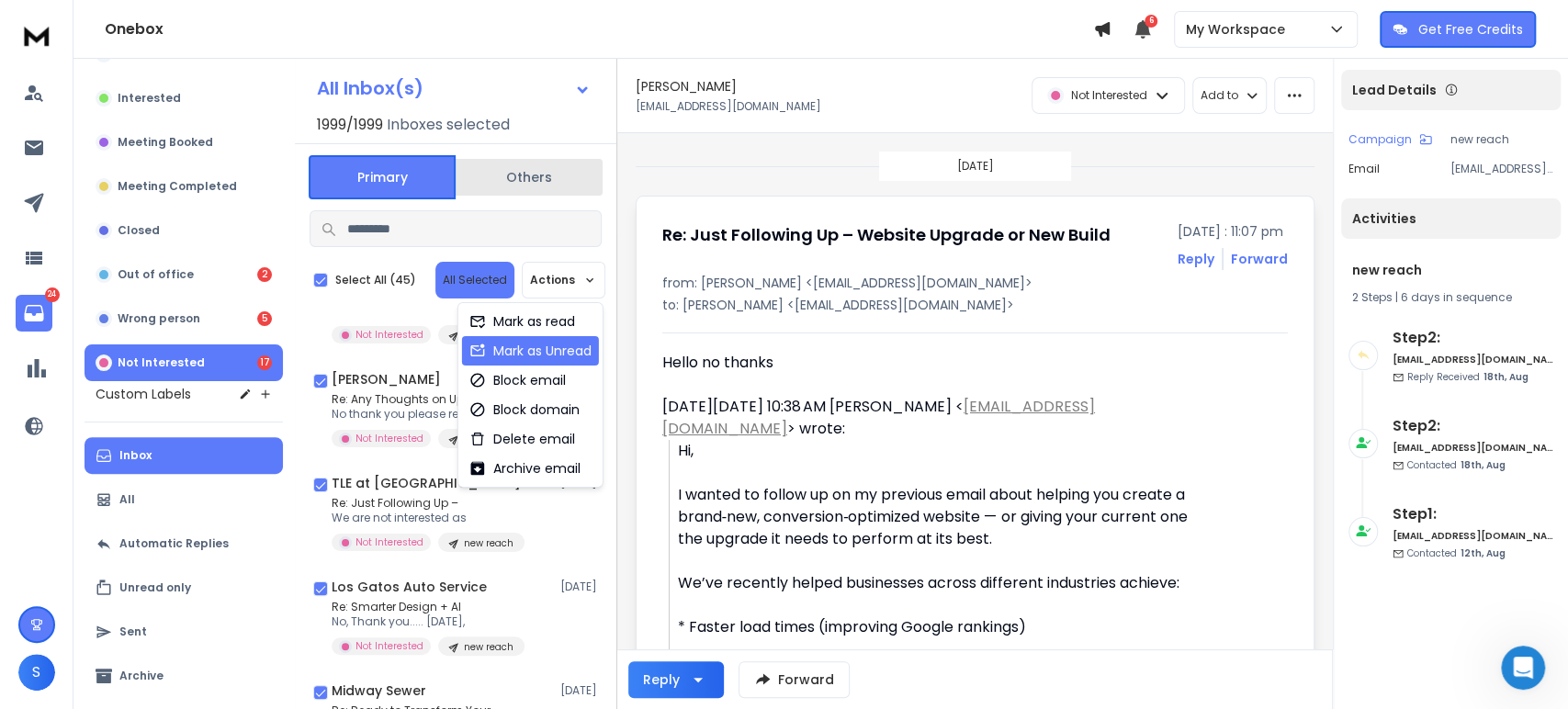
click at [544, 343] on div "Mark as Unread" at bounding box center [530, 351] width 122 height 19
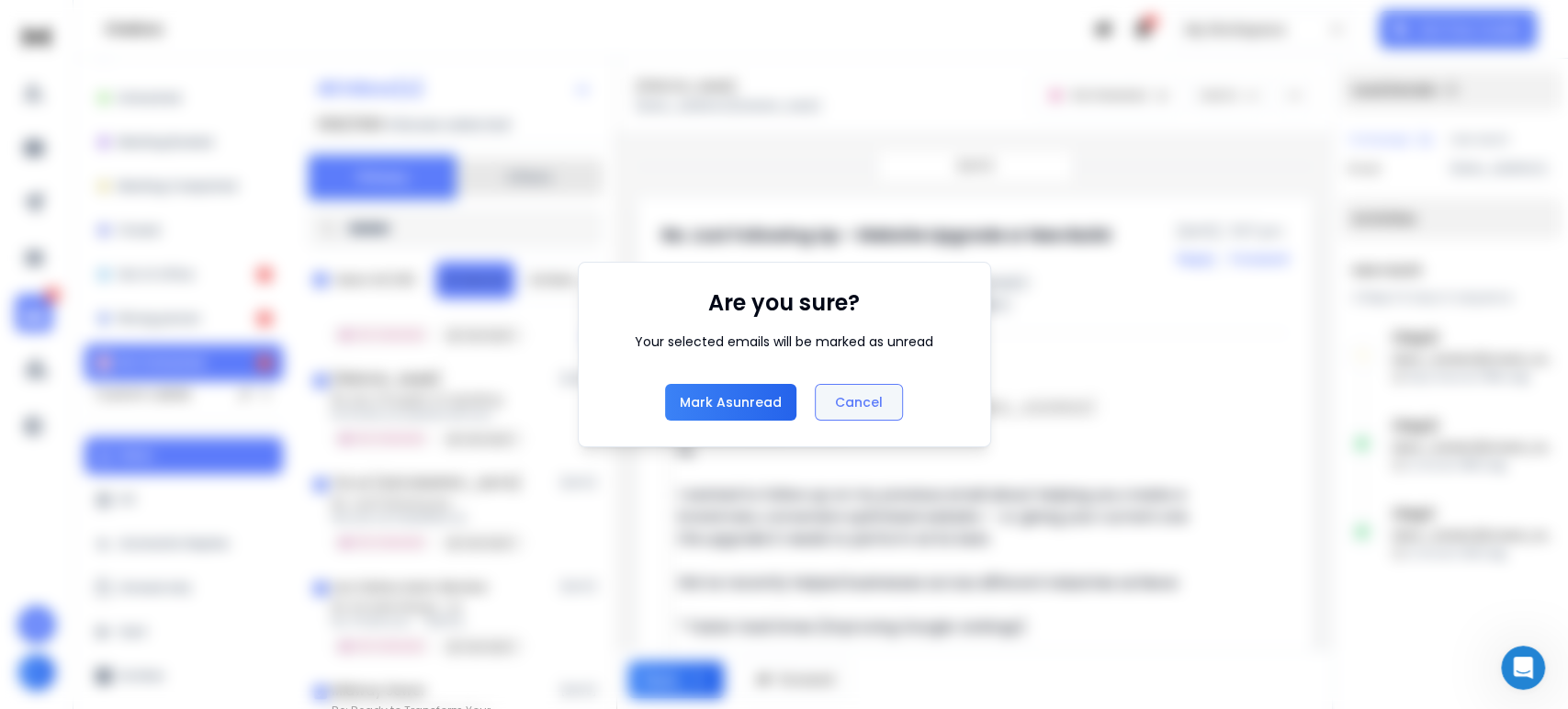
click at [859, 410] on button "Cancel" at bounding box center [859, 402] width 88 height 36
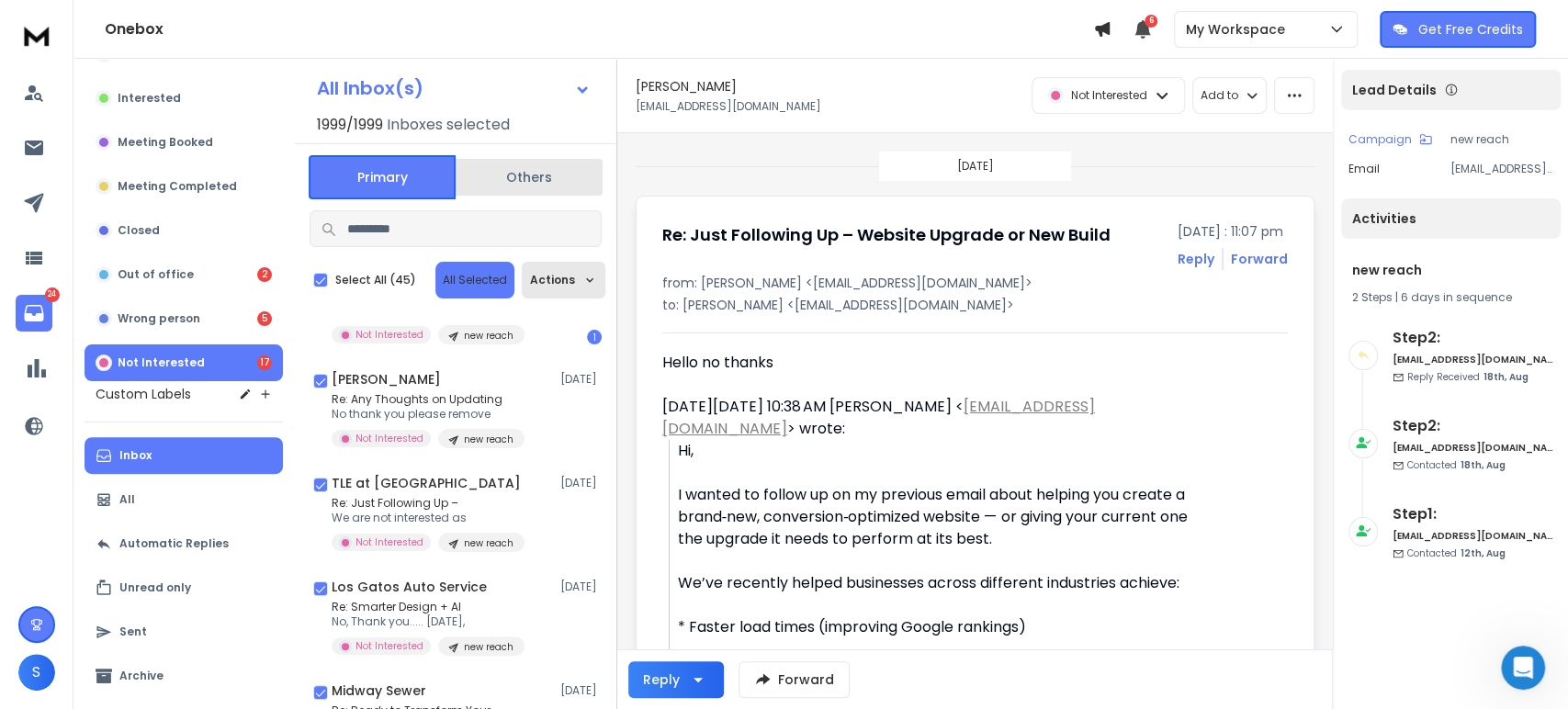
click at [562, 284] on p "Actions" at bounding box center [553, 280] width 45 height 15
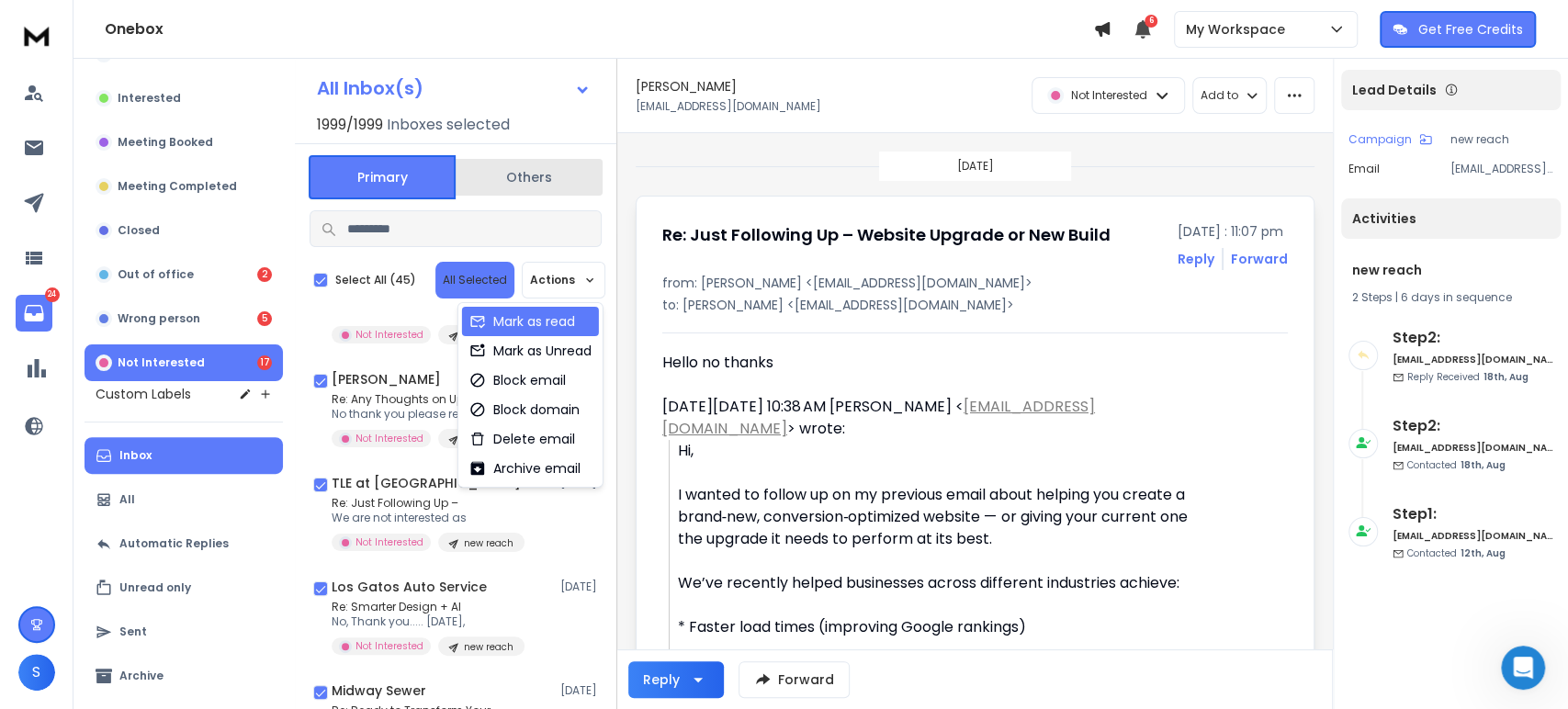
click at [566, 313] on div "Mark as read" at bounding box center [523, 322] width 106 height 19
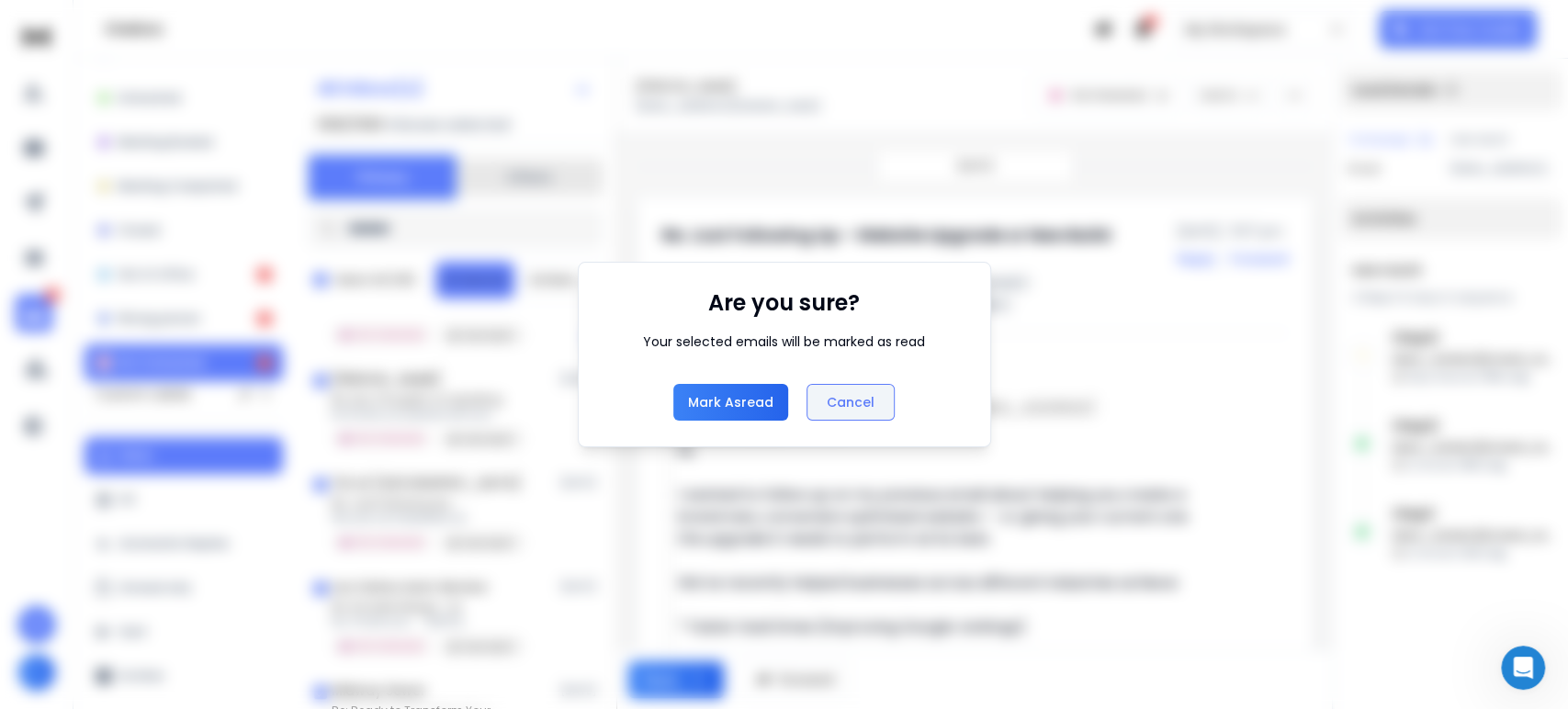
click at [747, 404] on p "Mark as read" at bounding box center [730, 403] width 86 height 19
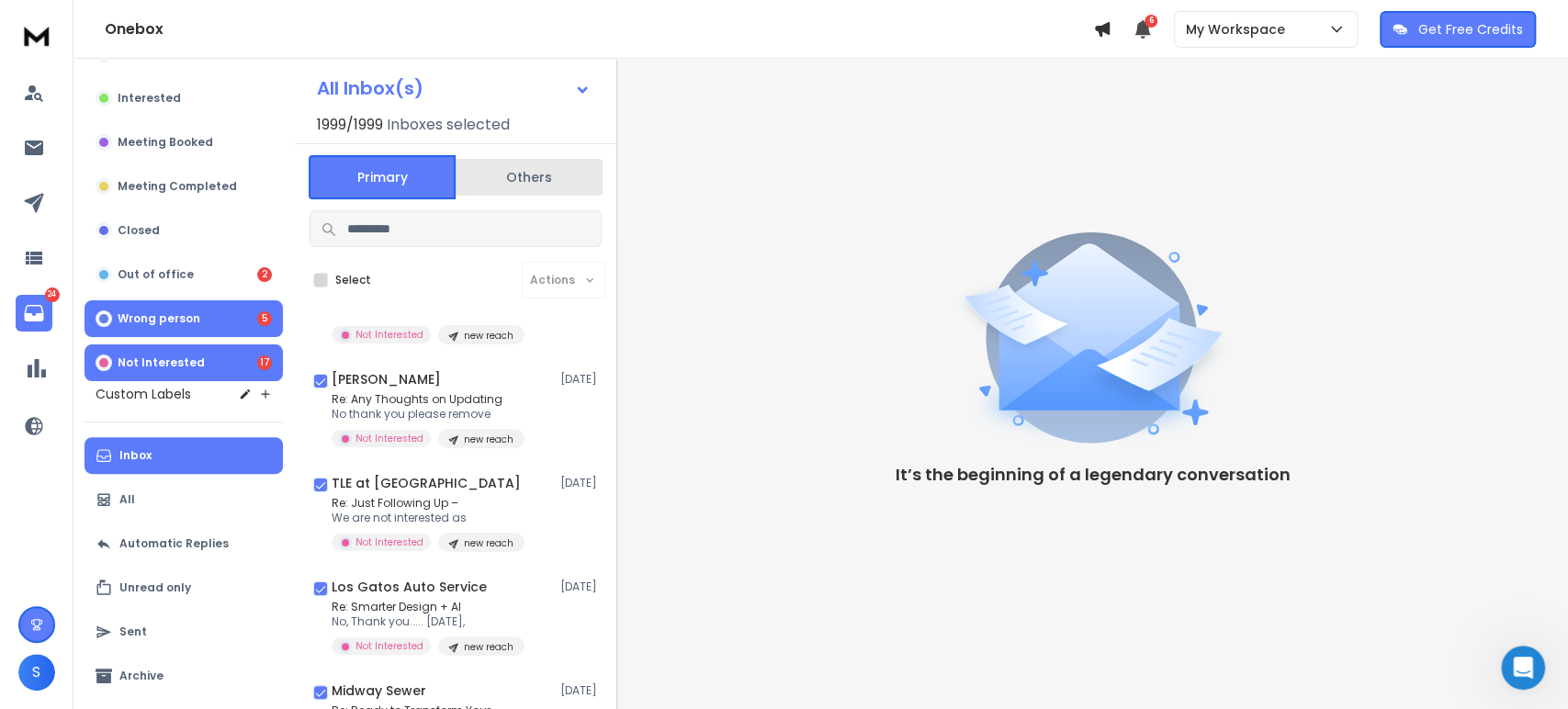
click at [168, 301] on button "Wrong person 5" at bounding box center [183, 318] width 198 height 36
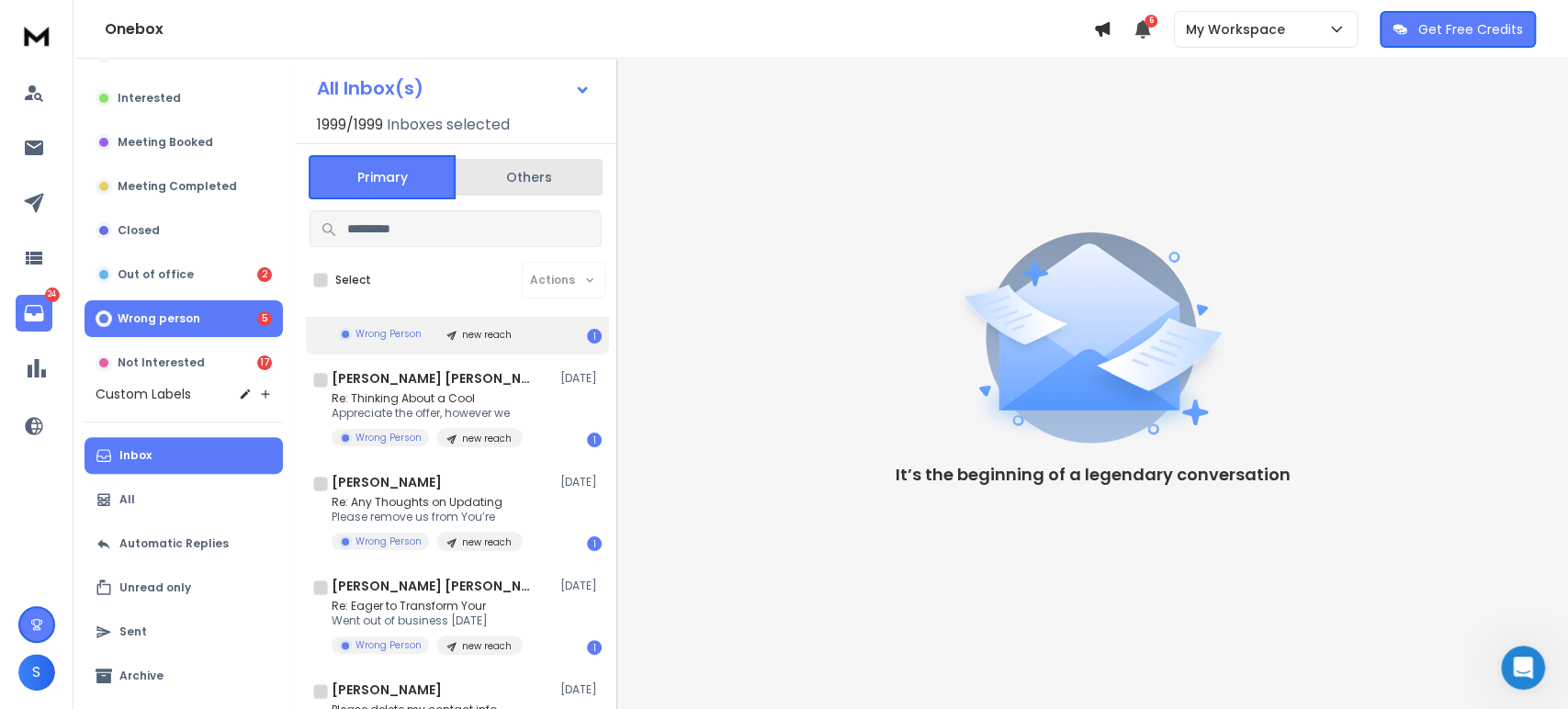
scroll to position [102, 0]
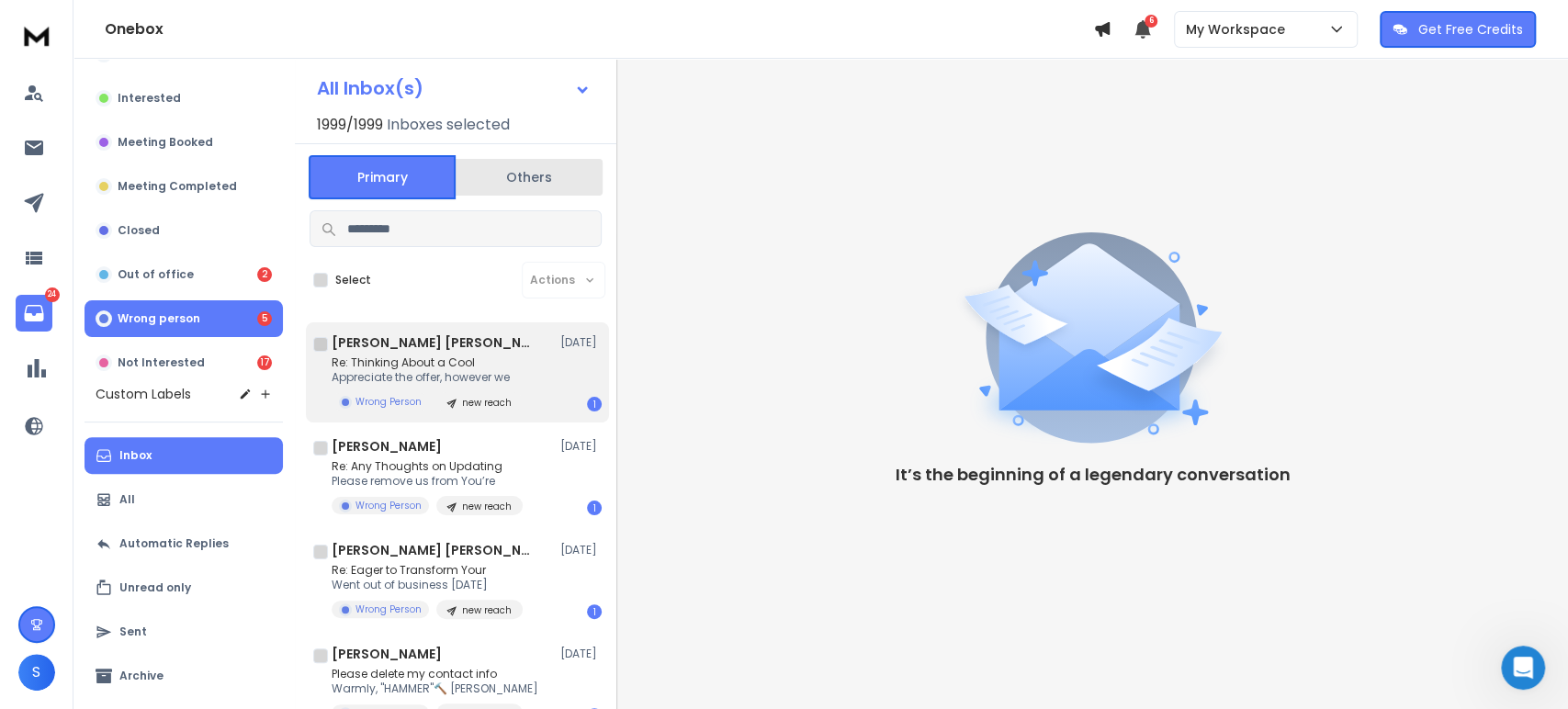
click at [434, 355] on p "Re: Thinking About a Cool" at bounding box center [426, 363] width 191 height 15
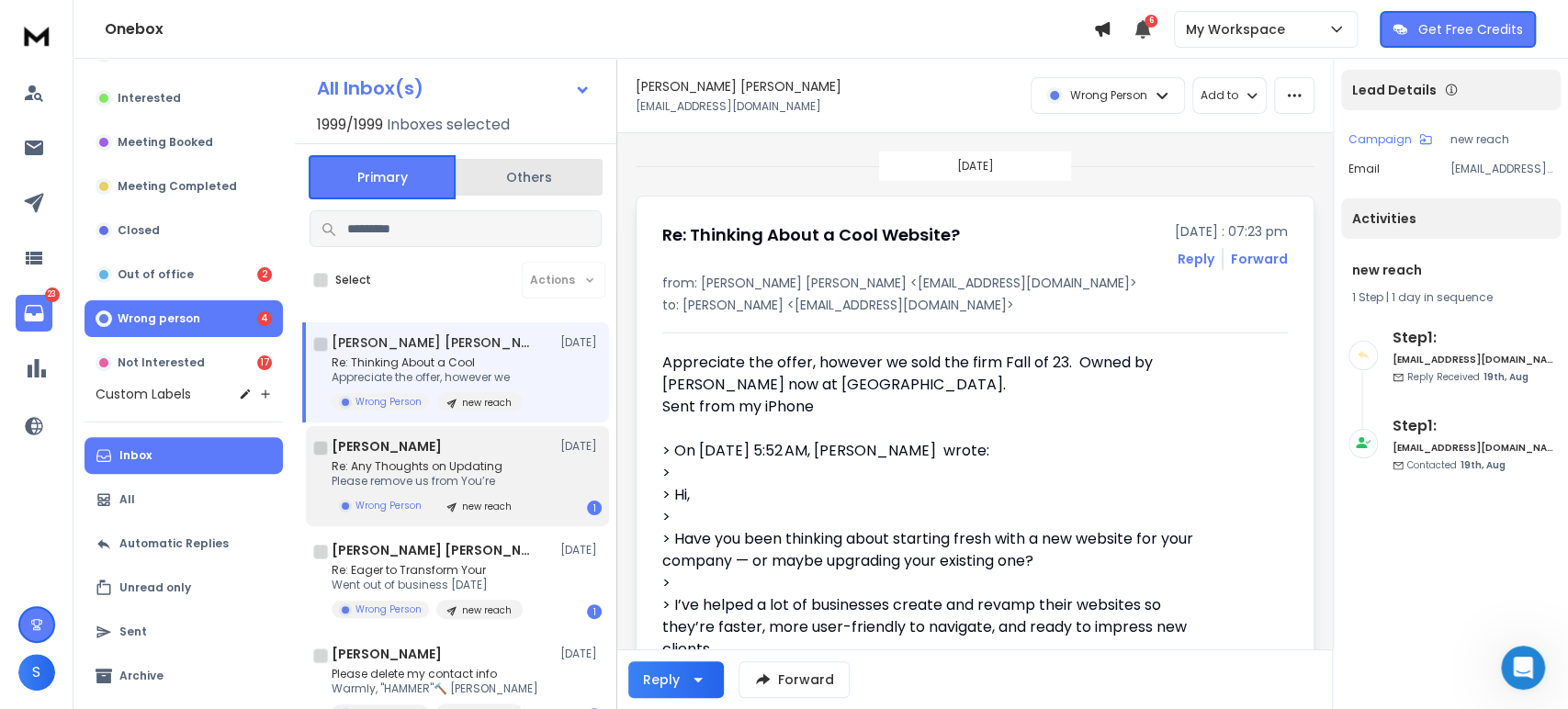
scroll to position [204, 0]
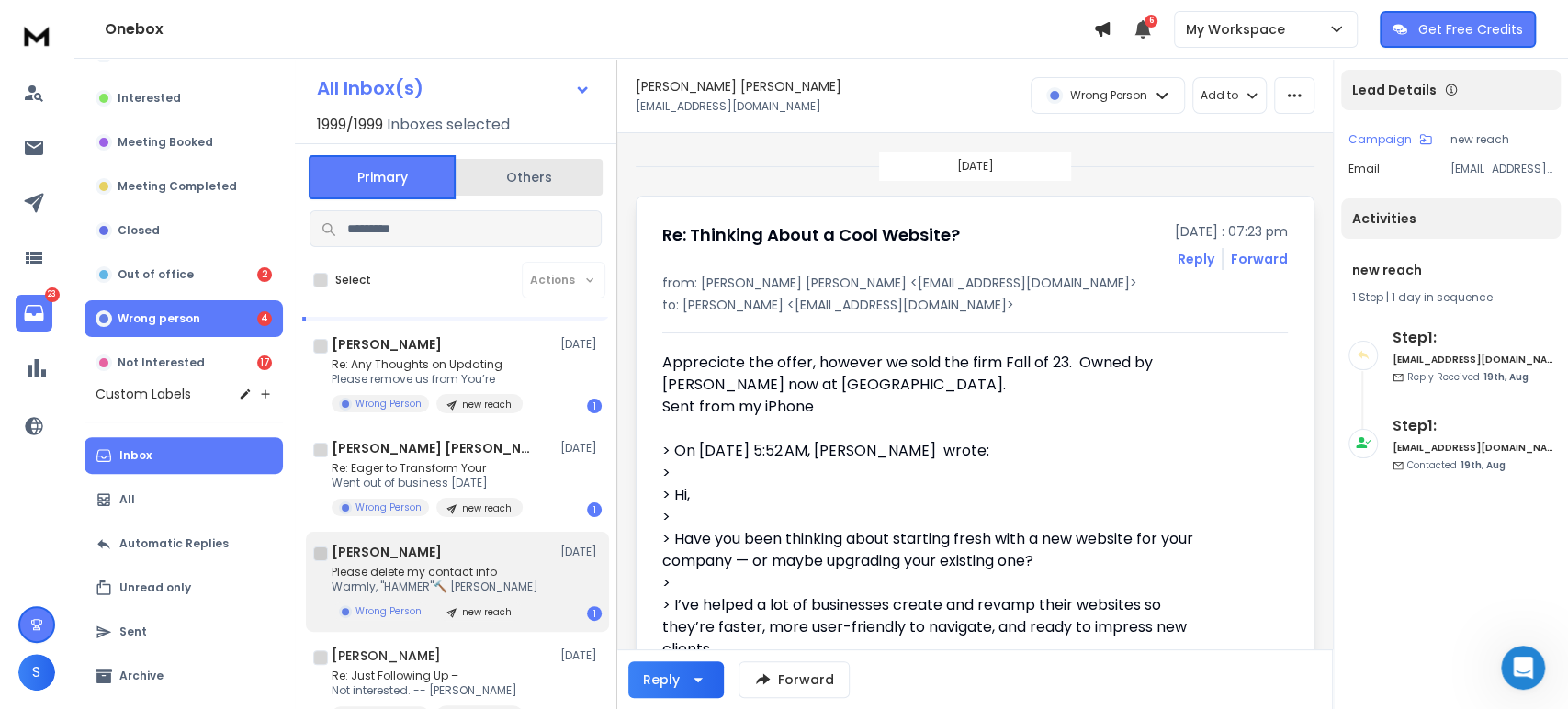
click at [501, 556] on div "Robert Hammer 18 Aug" at bounding box center [466, 552] width 270 height 19
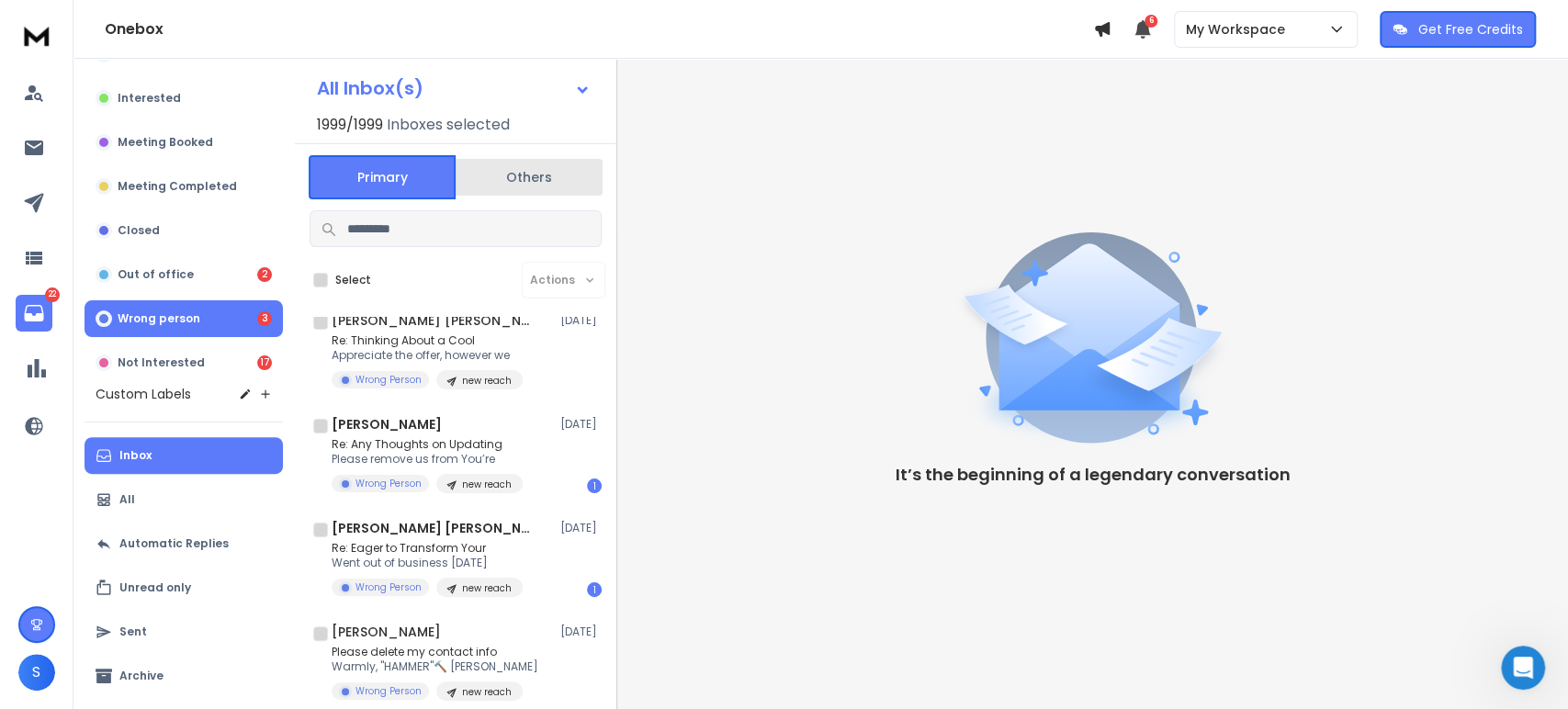
scroll to position [117, 0]
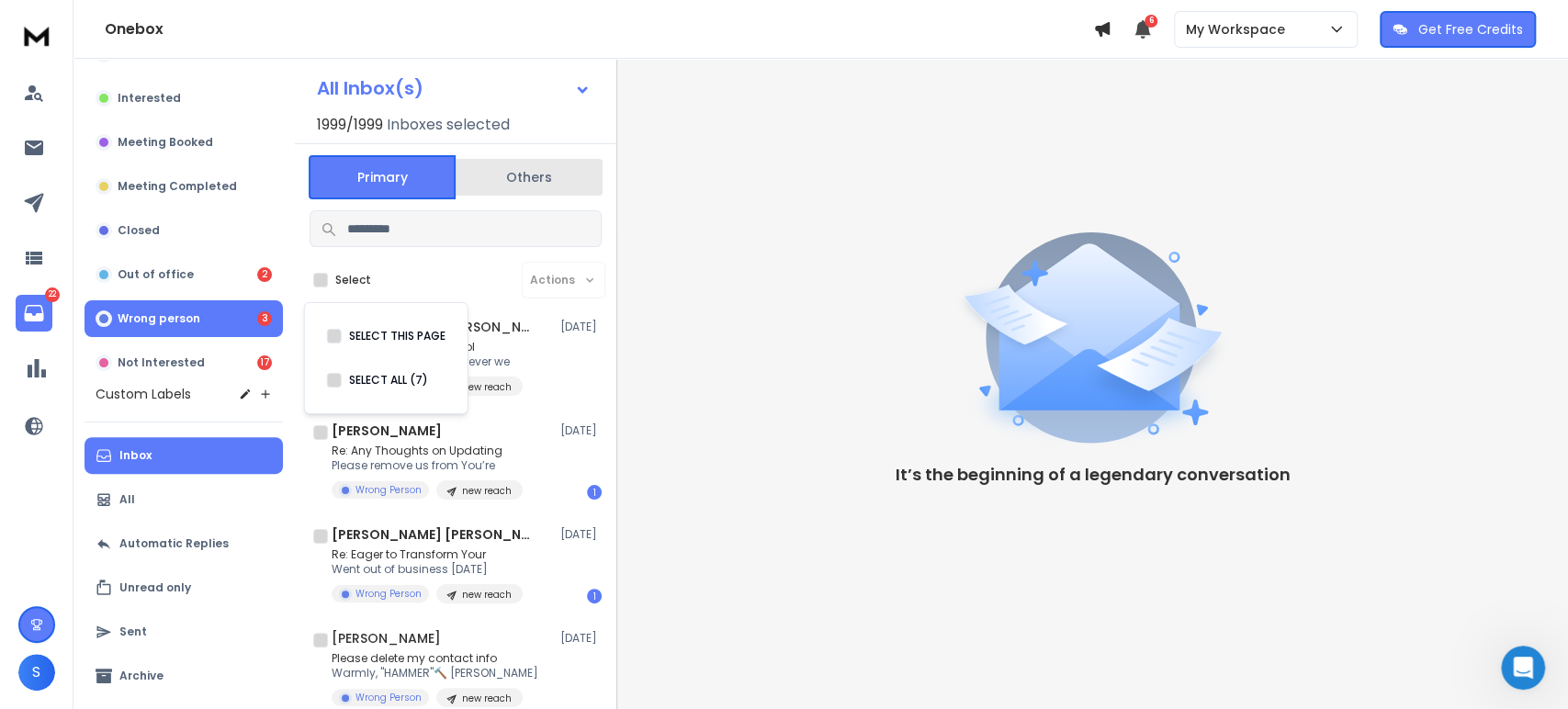
click at [329, 379] on button "SELECT THIS PAGE" at bounding box center [334, 381] width 15 height 15
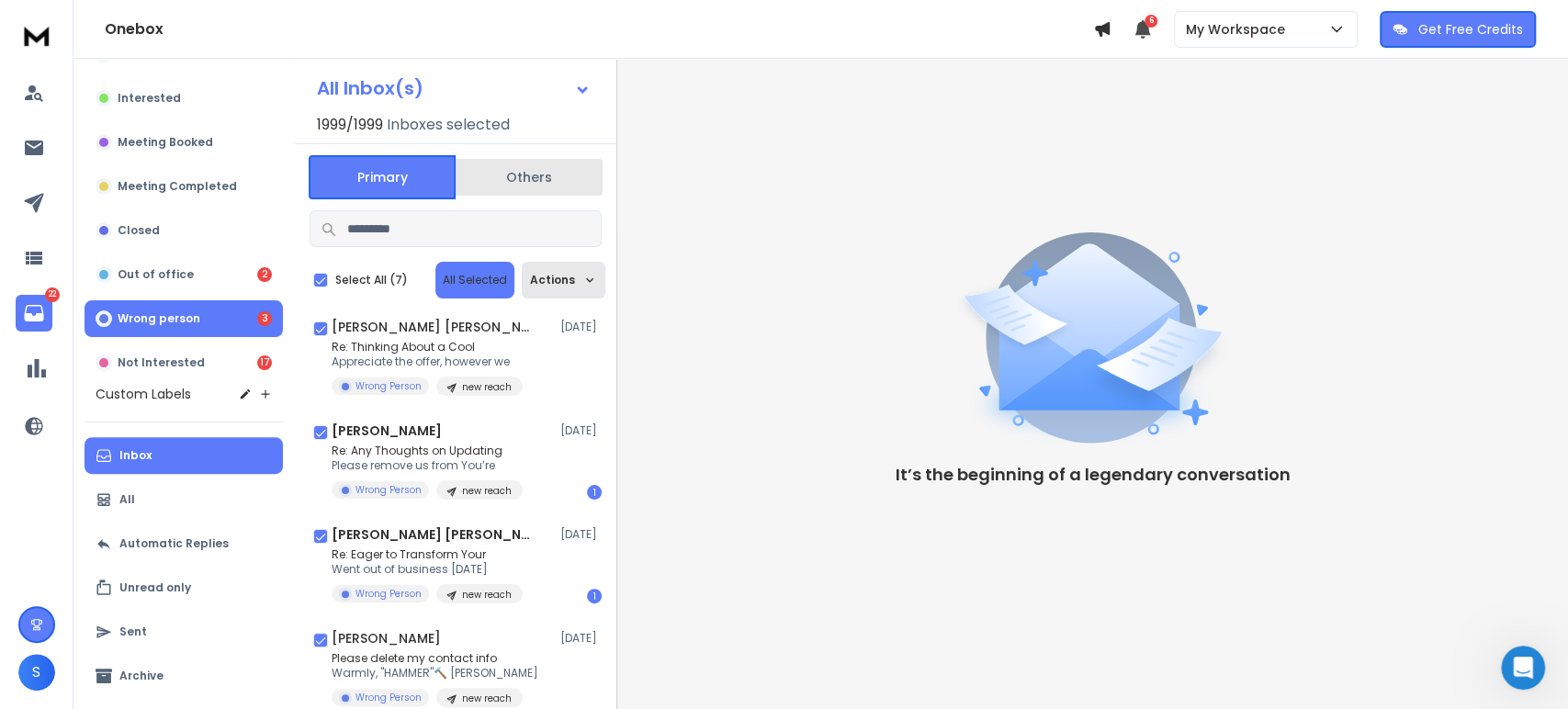
click at [575, 279] on button "Actions" at bounding box center [564, 279] width 84 height 36
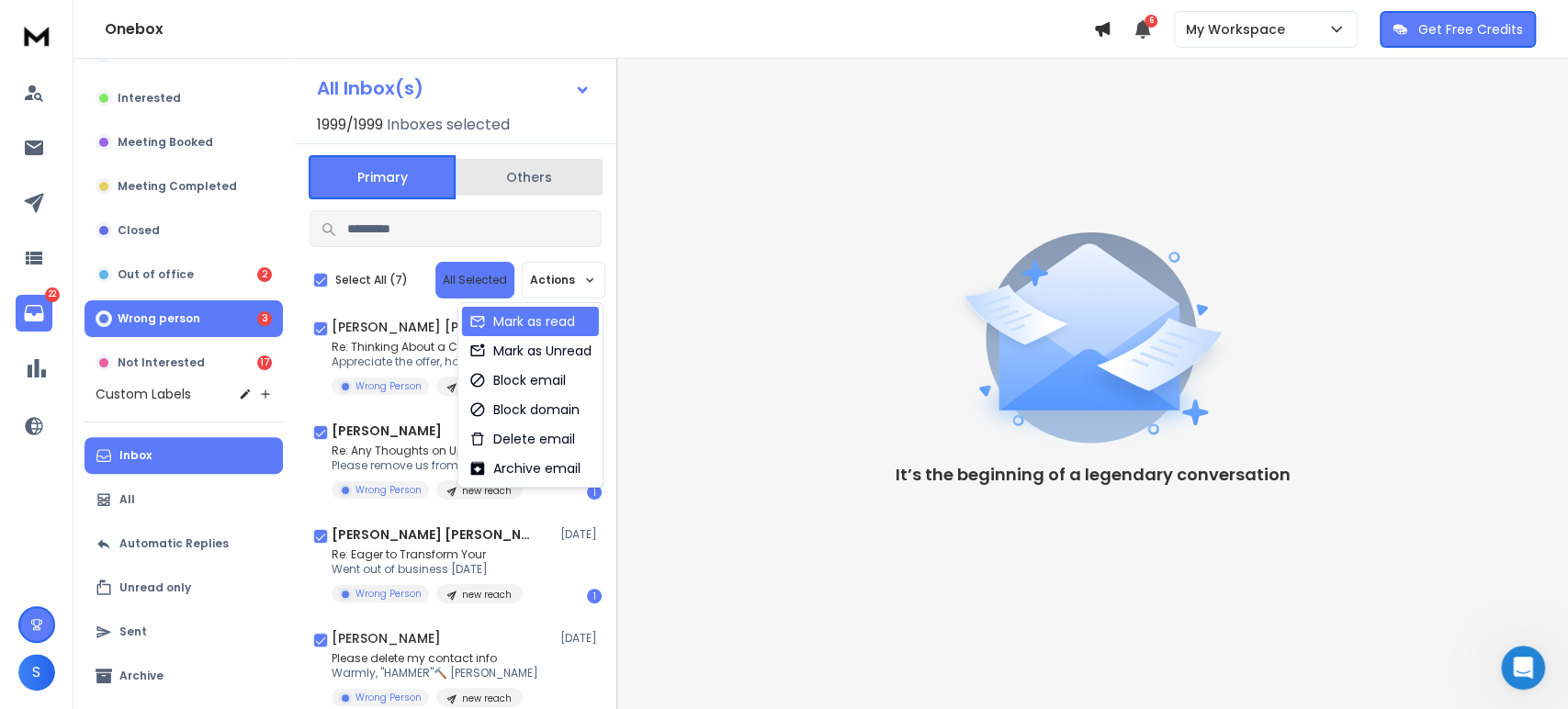
click at [544, 317] on div "Mark as read" at bounding box center [523, 322] width 106 height 19
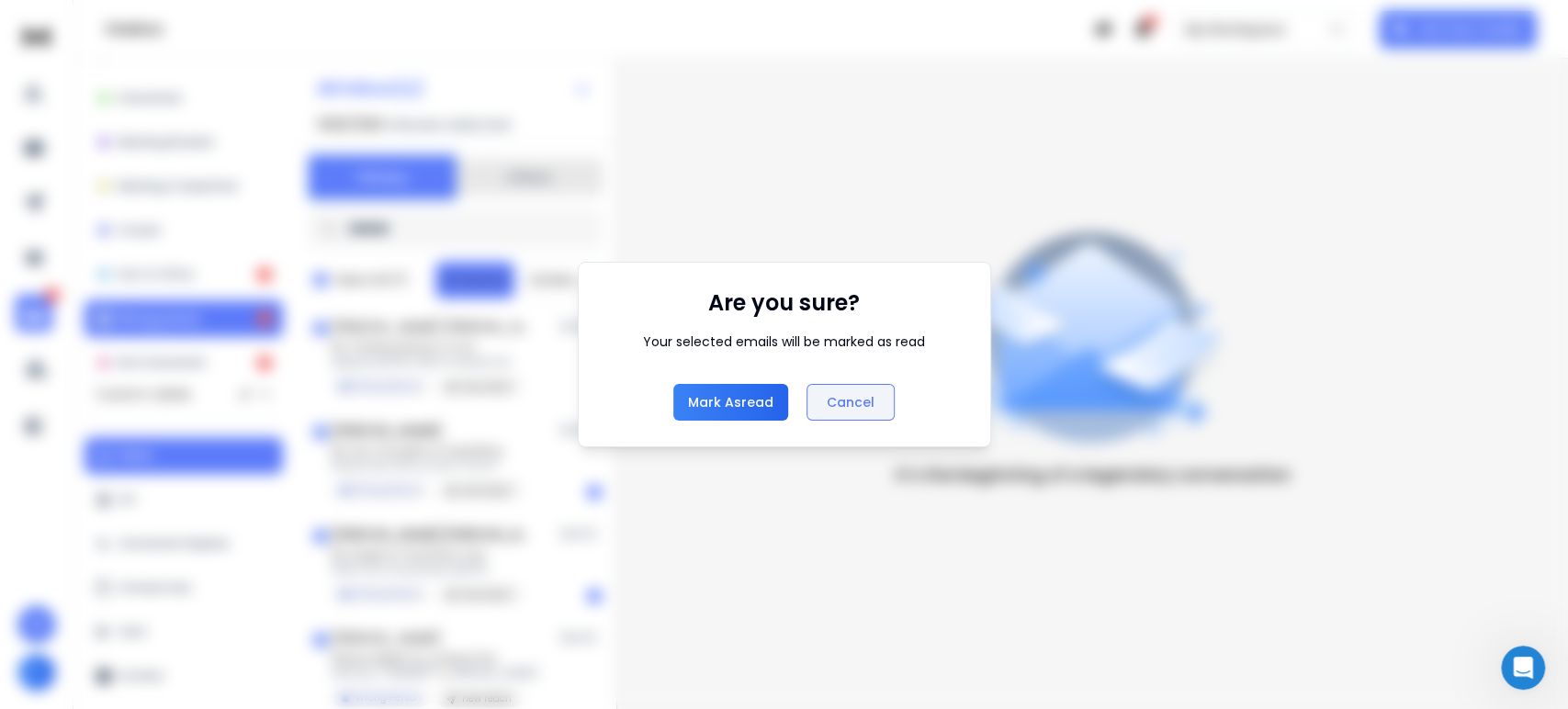
click at [713, 407] on p "Mark as read" at bounding box center [730, 403] width 86 height 19
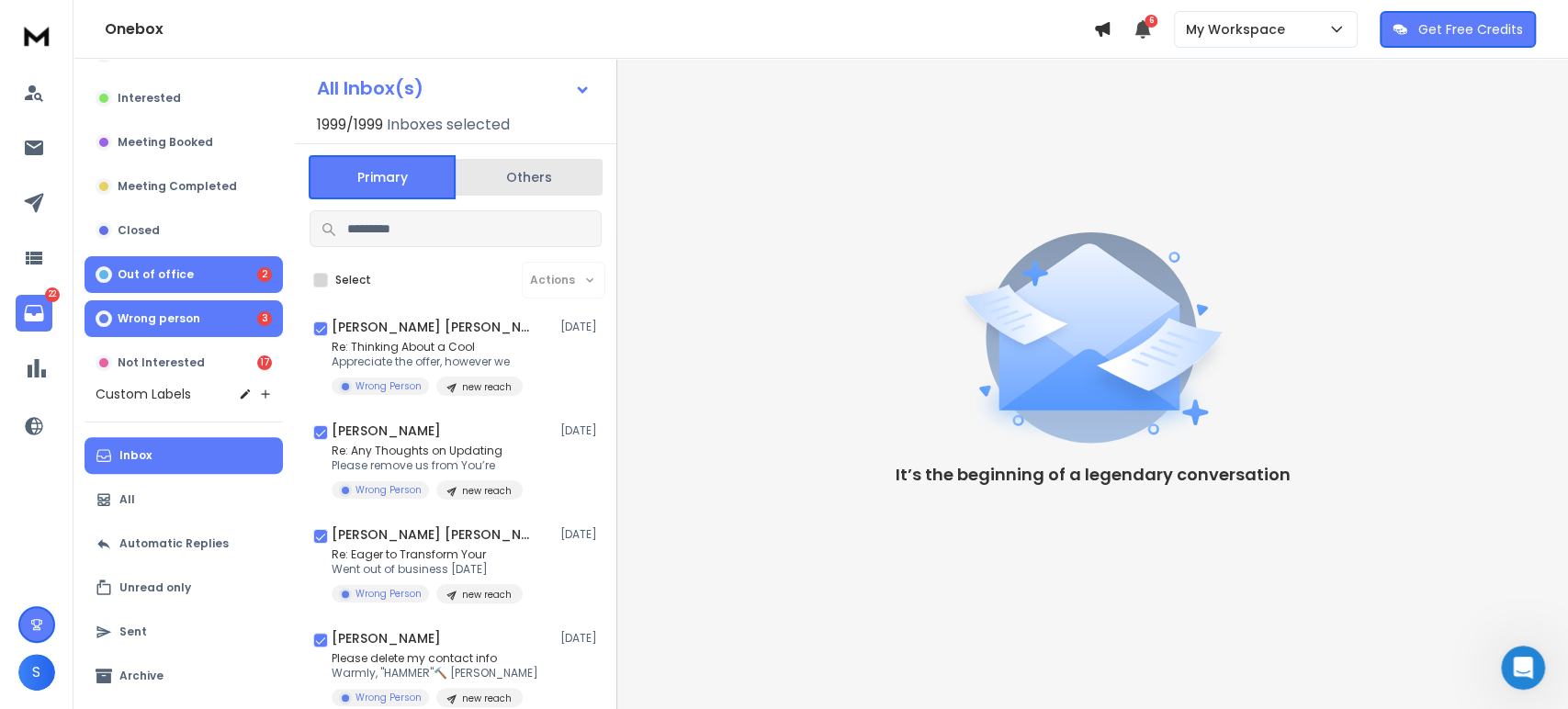
click at [160, 267] on p "Out of office" at bounding box center [155, 274] width 76 height 15
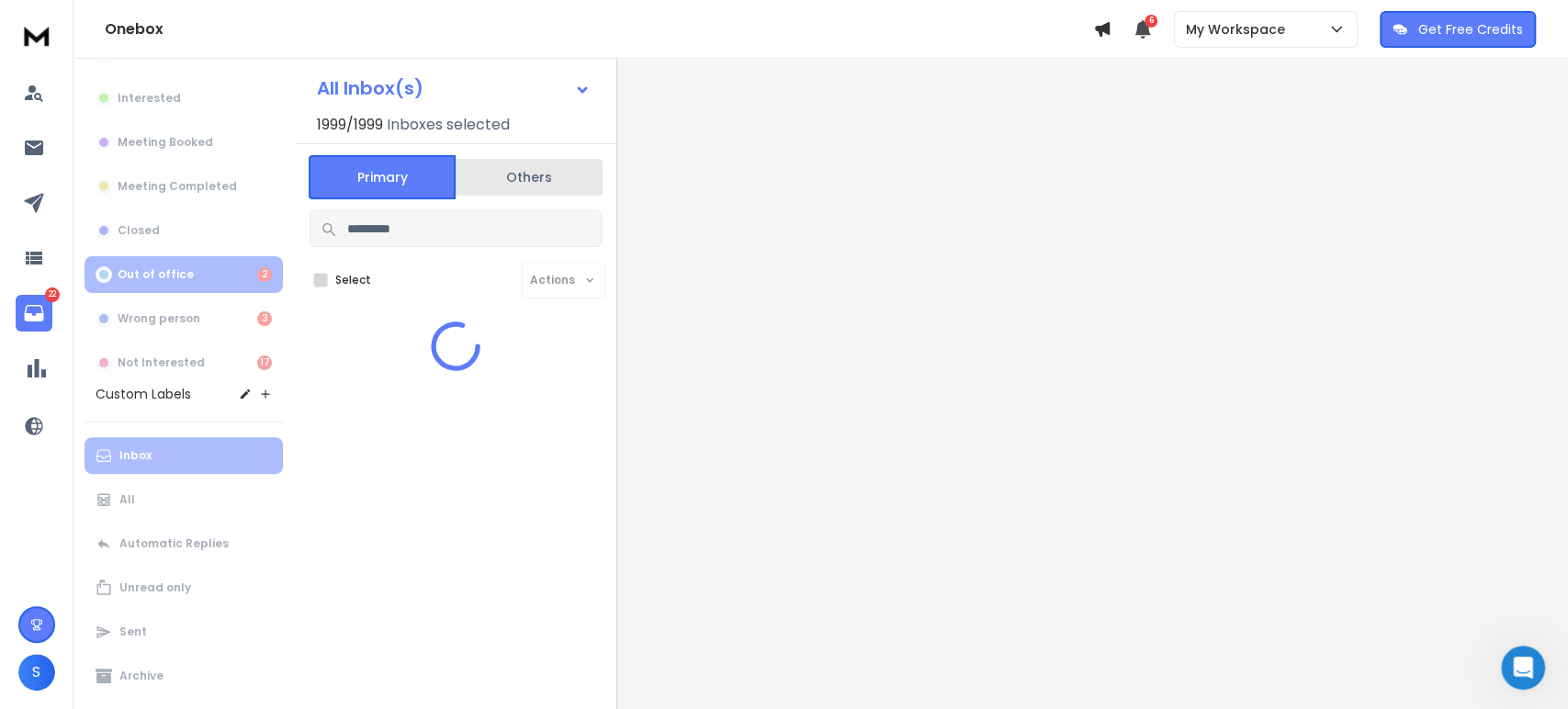
scroll to position [0, 0]
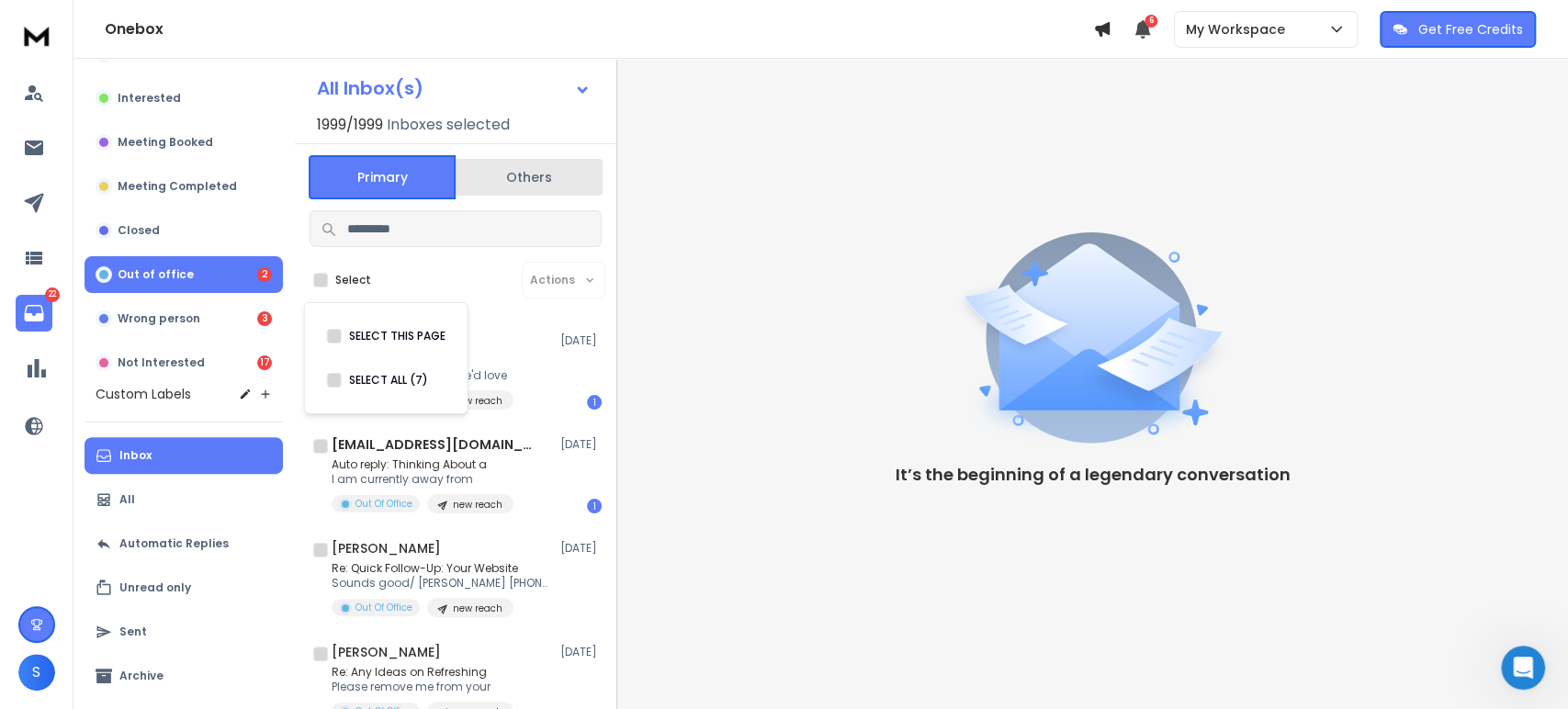
click at [323, 281] on button "SELECT THIS PAGE" at bounding box center [321, 280] width 15 height 15
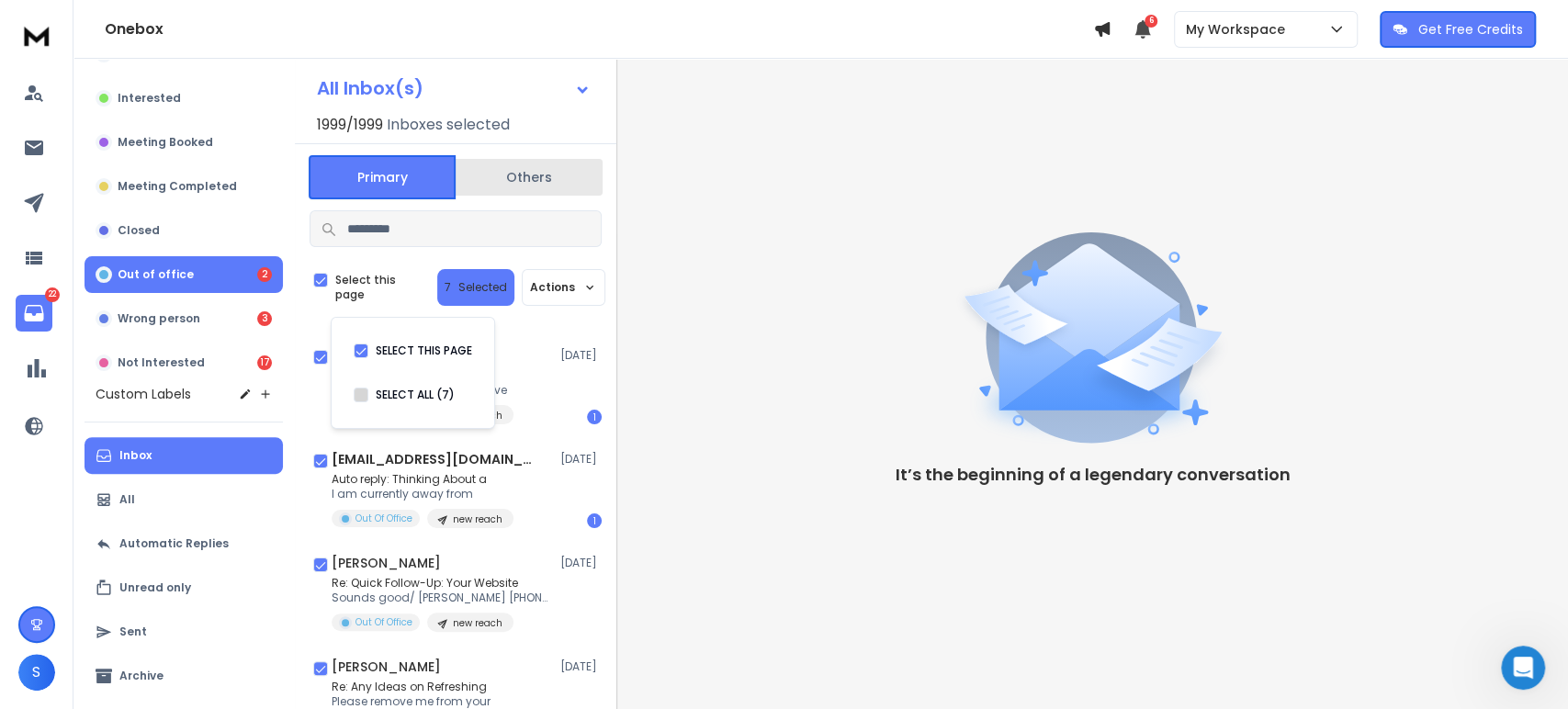
click at [351, 394] on div "SELECT THIS PAGE SELECT ALL (7)" at bounding box center [412, 373] width 141 height 96
click at [360, 393] on button "SELECT THIS PAGE" at bounding box center [361, 395] width 15 height 15
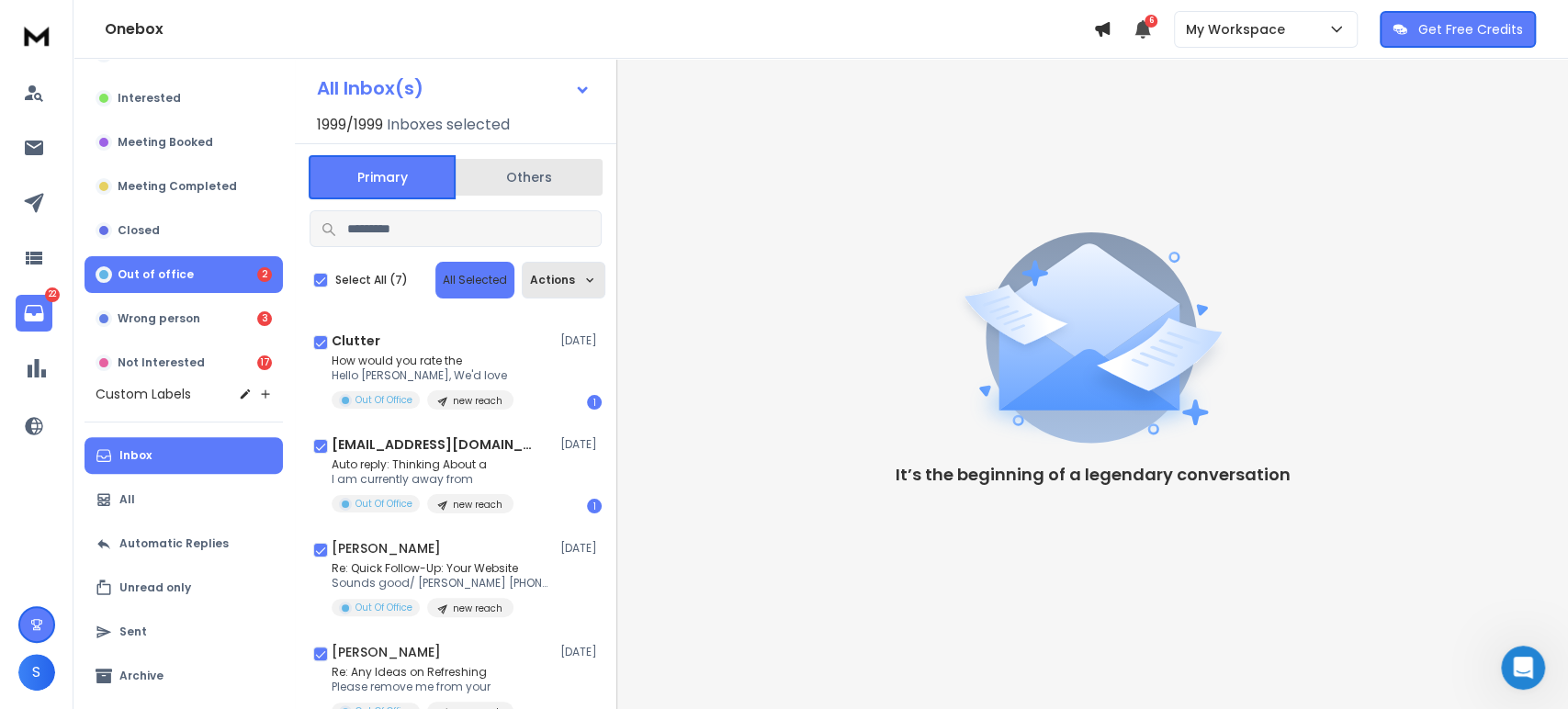
click at [592, 284] on icon "button" at bounding box center [590, 280] width 15 height 15
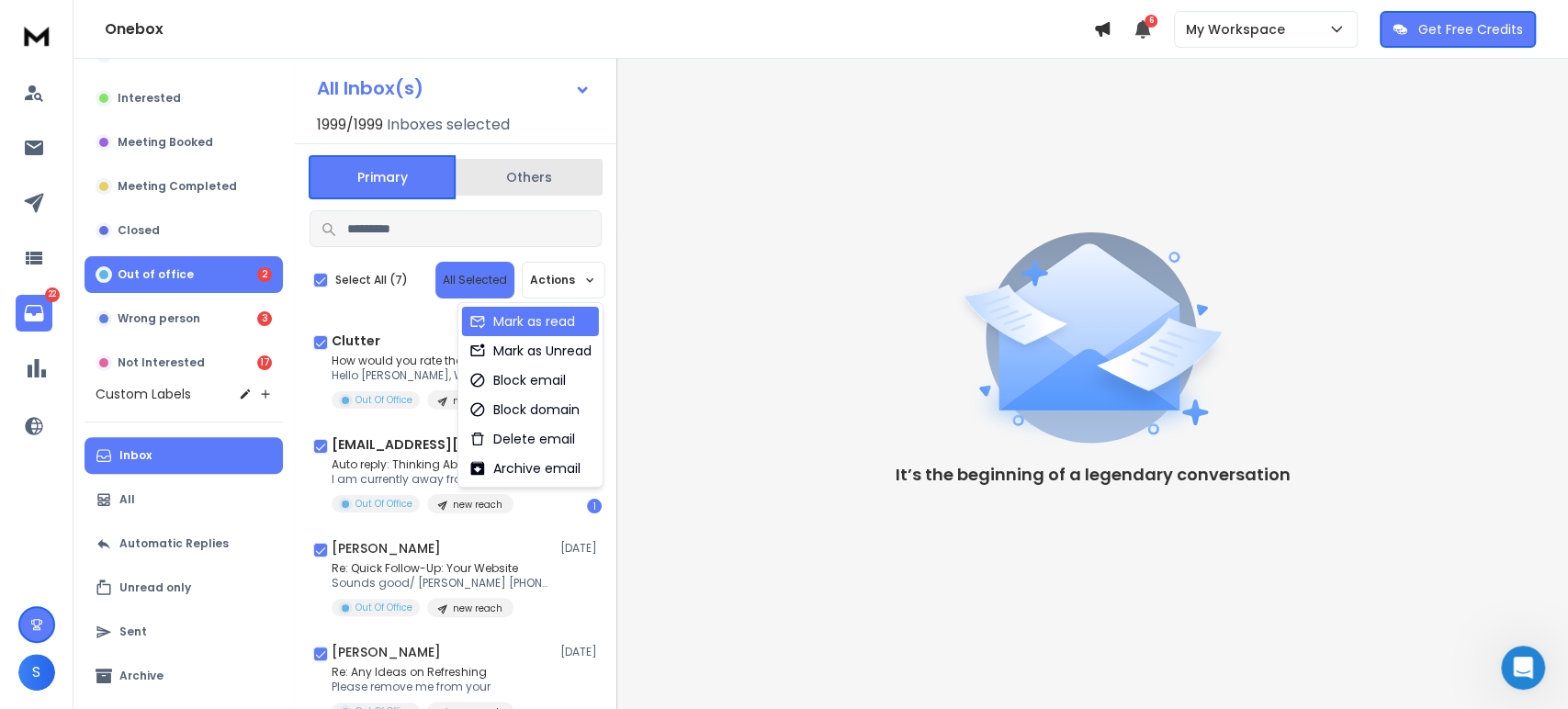
click at [569, 321] on div "Mark as read" at bounding box center [523, 322] width 106 height 19
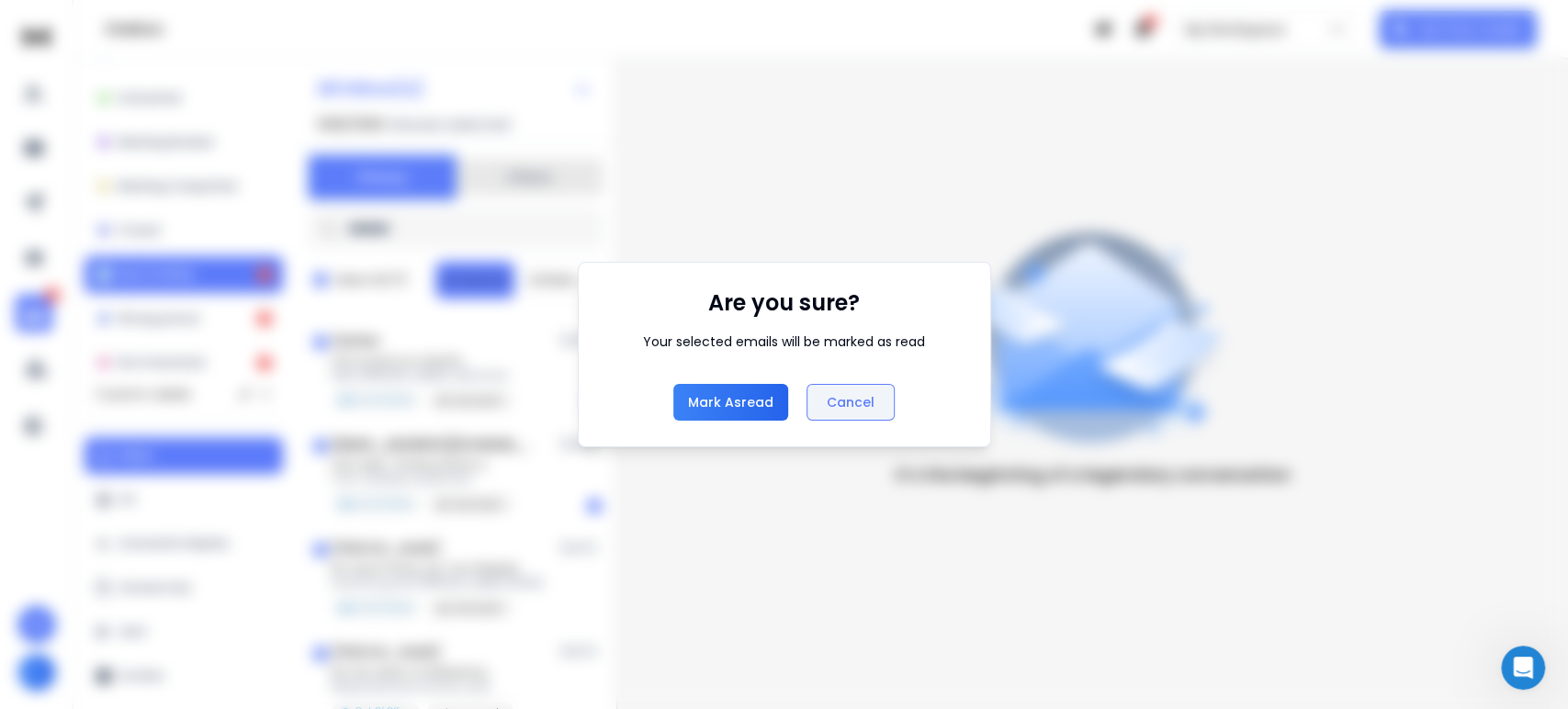
click at [722, 392] on button "Mark as read" at bounding box center [730, 402] width 114 height 36
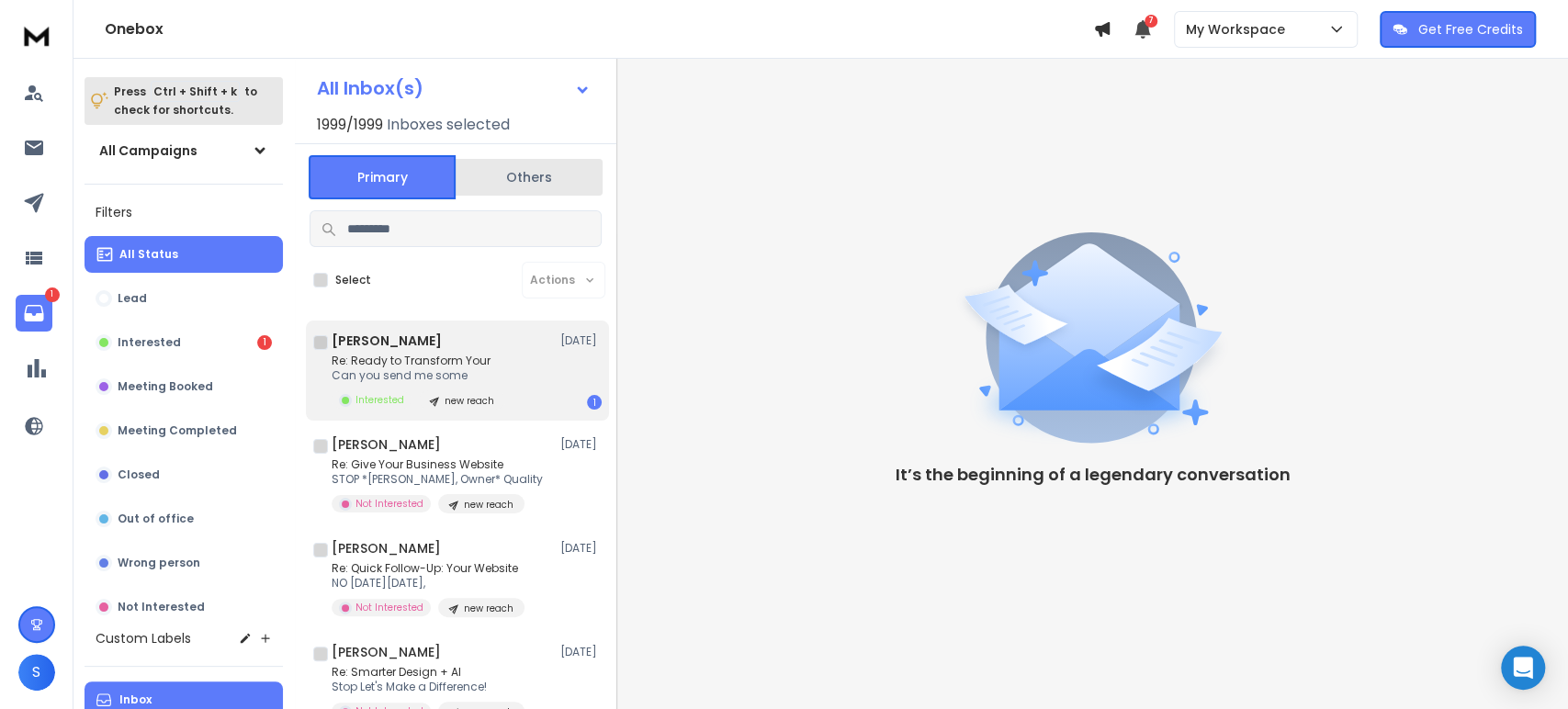
click at [503, 359] on div "Re: Ready to Transform Your Can you send me some Interested new reach 1" at bounding box center [466, 381] width 270 height 56
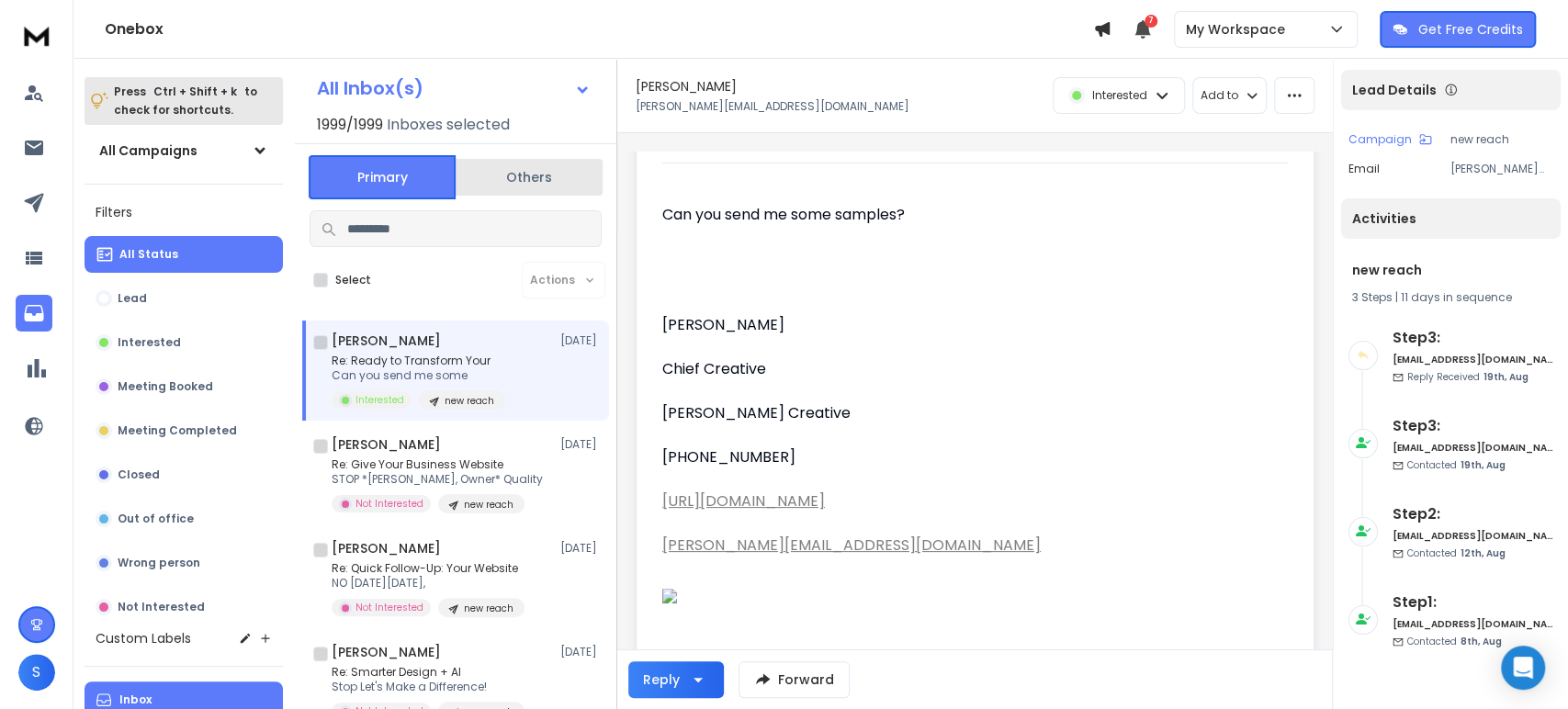
scroll to position [204, 0]
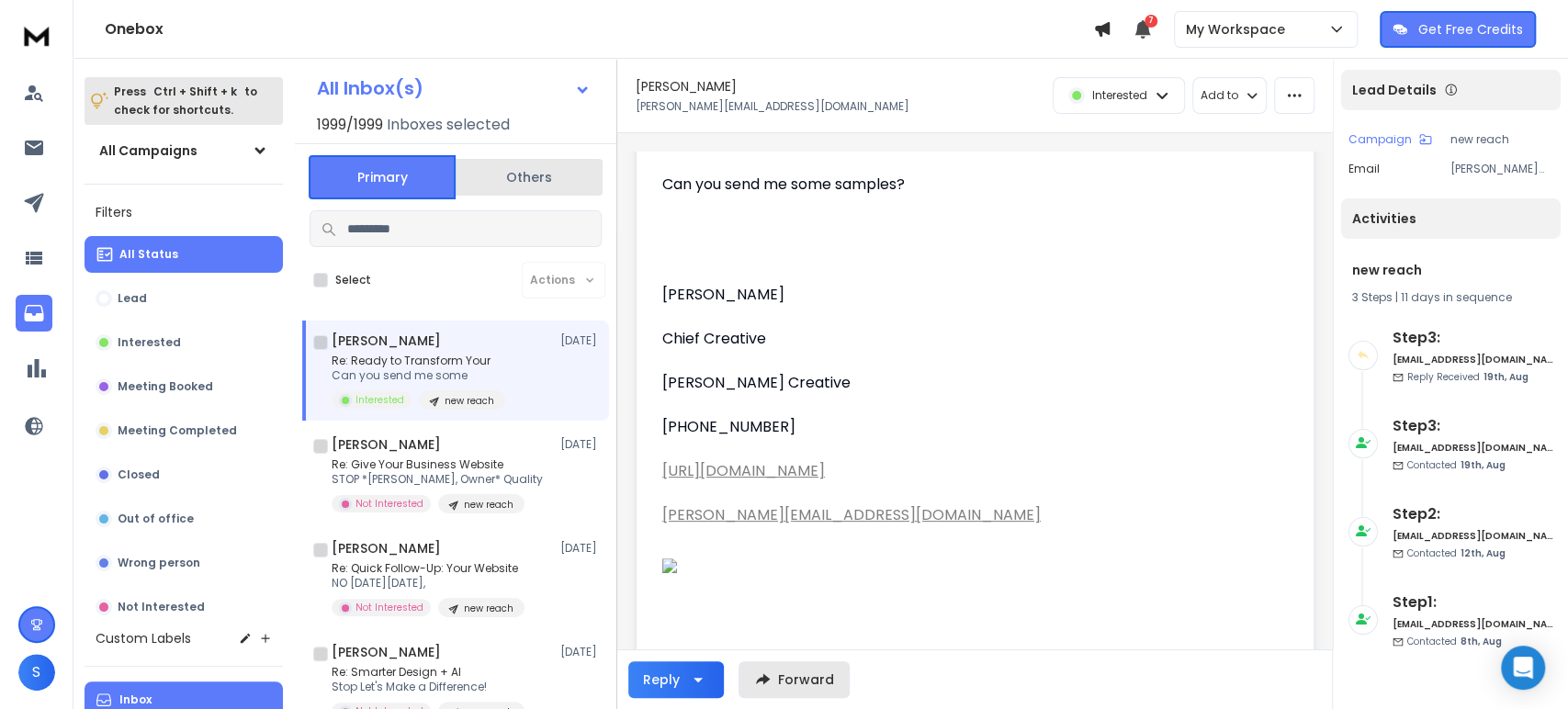
click at [791, 676] on button "Forward" at bounding box center [794, 679] width 111 height 36
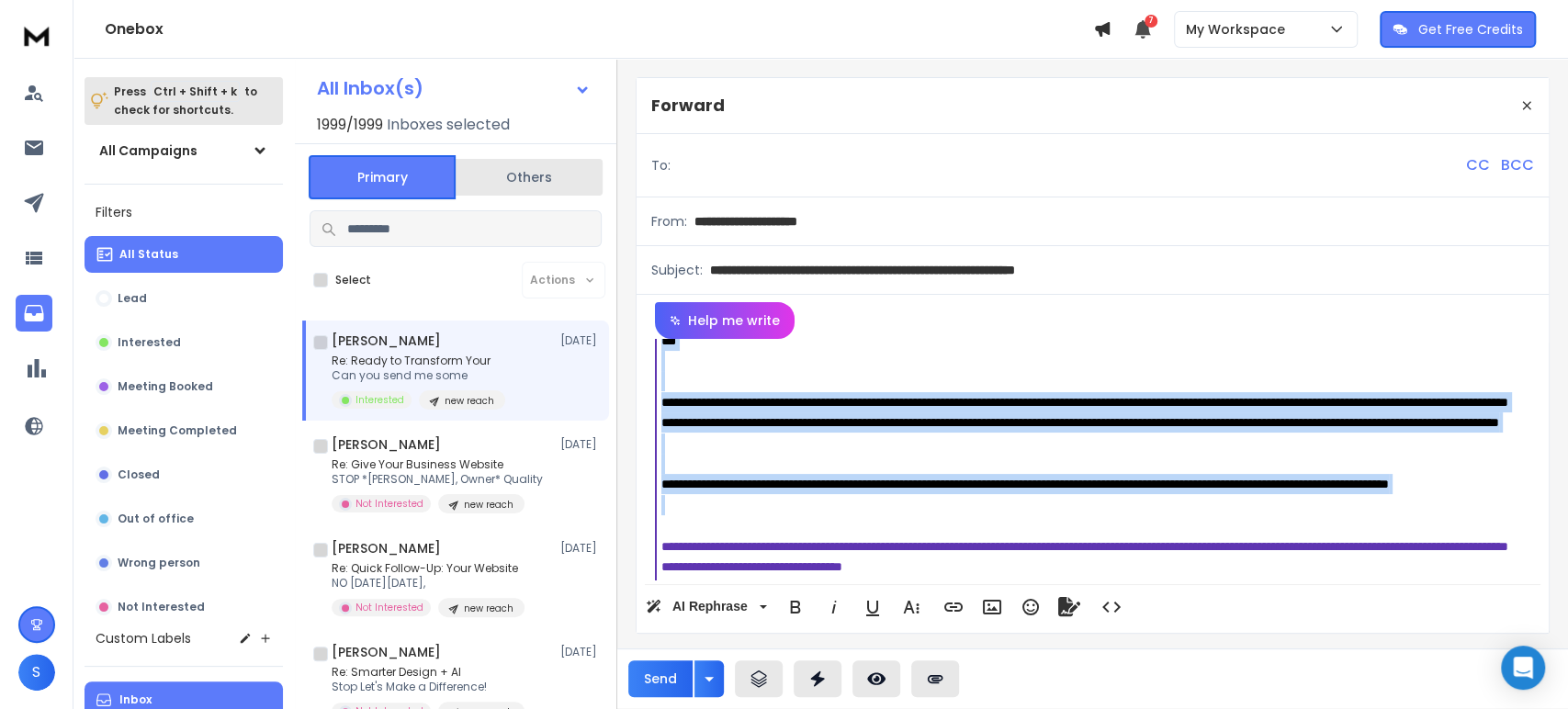
scroll to position [842, 0]
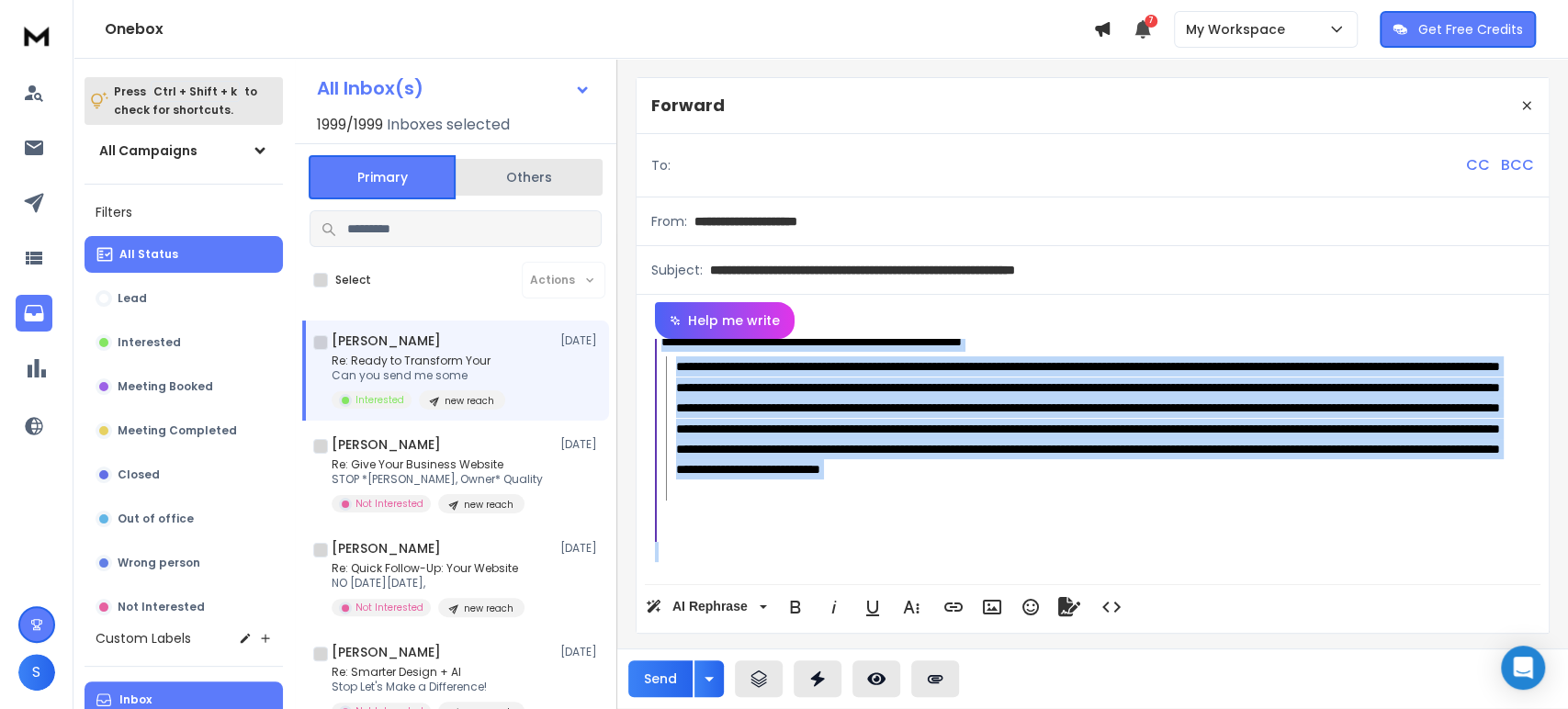
drag, startPoint x: 711, startPoint y: 394, endPoint x: 1227, endPoint y: 539, distance: 536.0
click at [1227, 539] on div "**********" at bounding box center [1090, 460] width 907 height 242
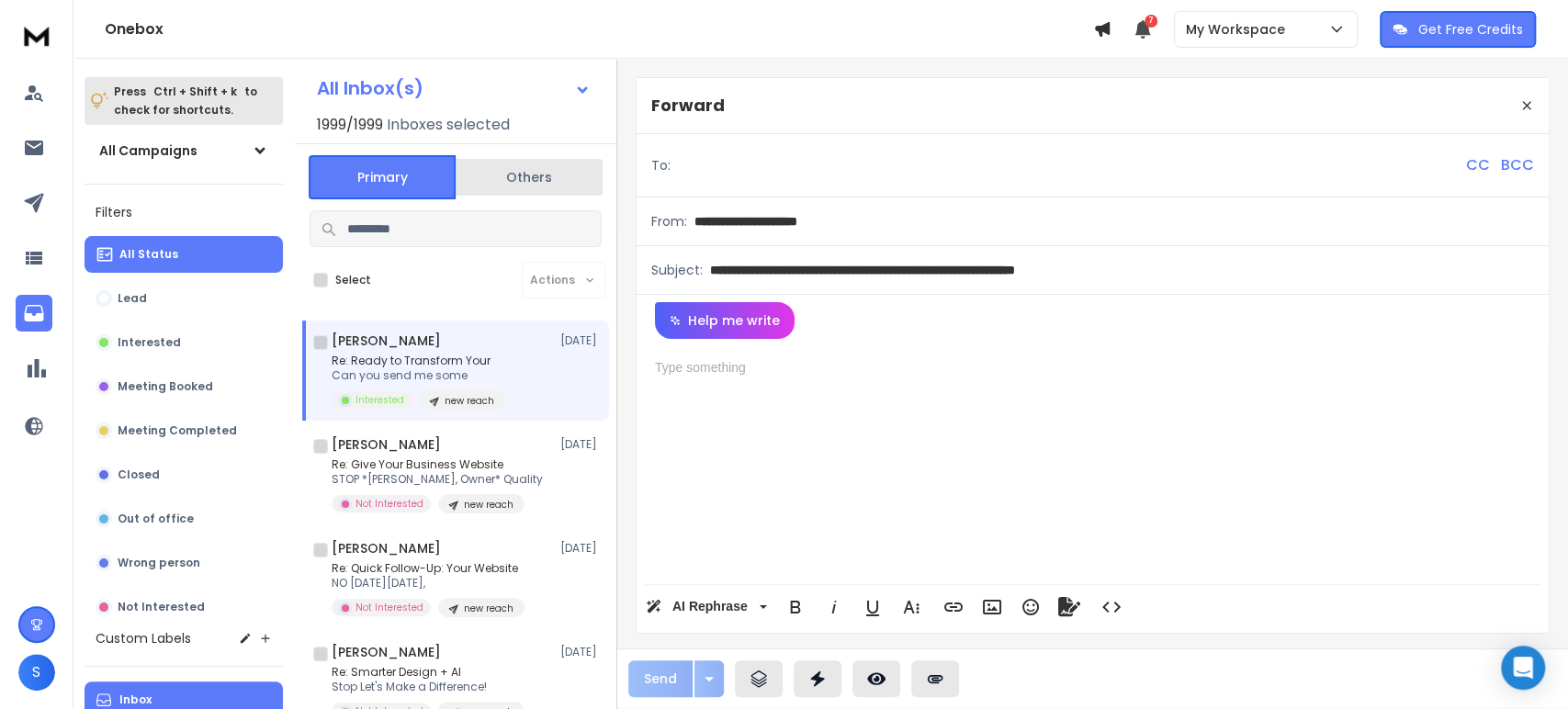
scroll to position [0, 0]
